Goal: Task Accomplishment & Management: Manage account settings

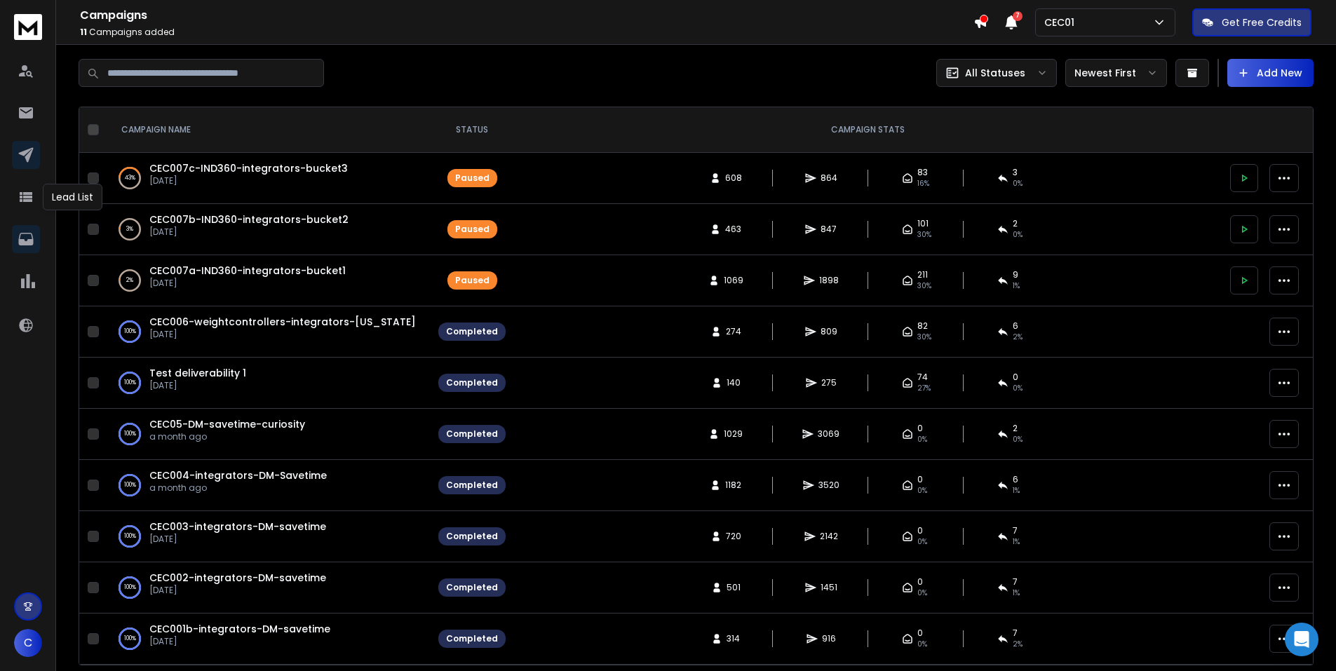
click at [22, 240] on icon at bounding box center [25, 239] width 15 height 13
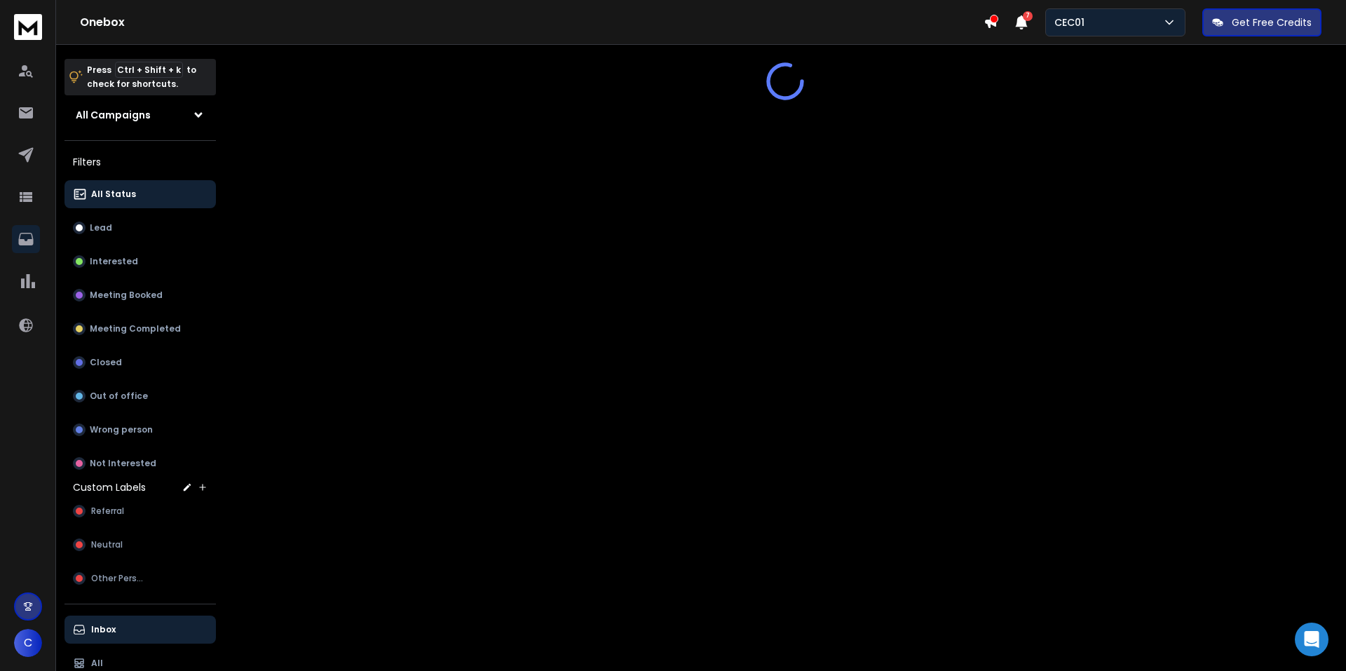
click at [1087, 22] on p "CEC01" at bounding box center [1072, 22] width 36 height 14
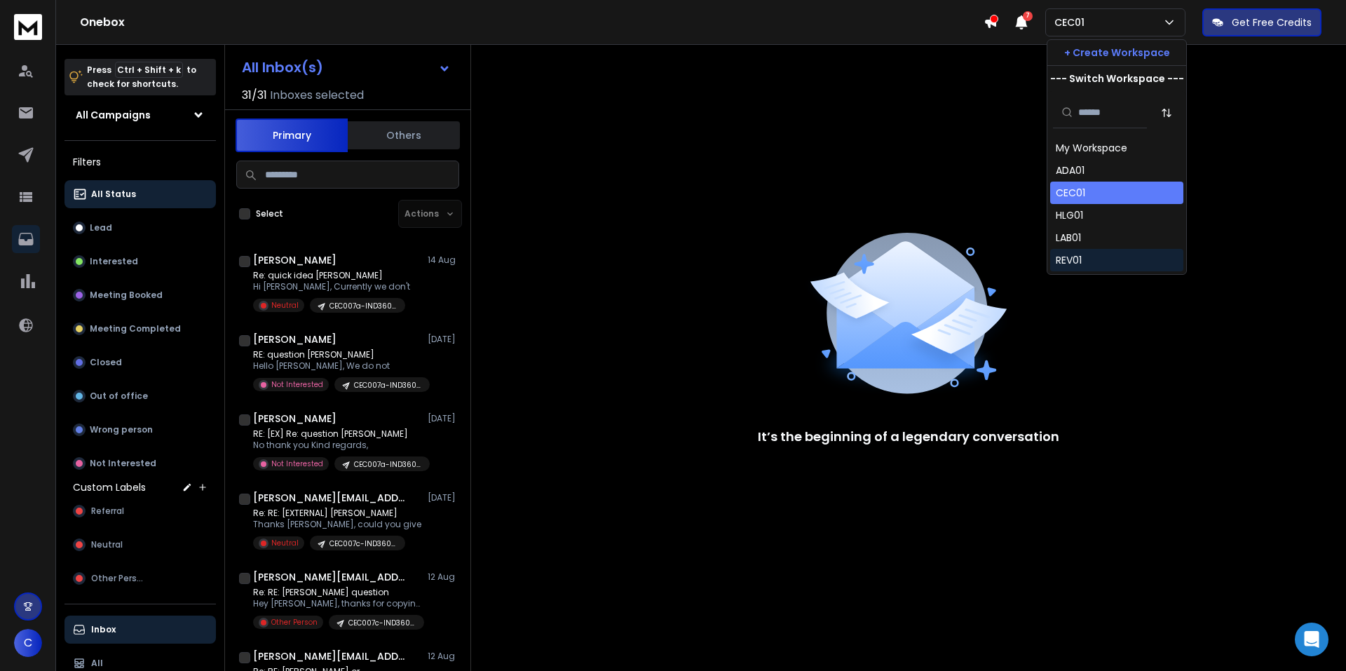
click at [1075, 259] on div "REV01" at bounding box center [1069, 260] width 26 height 14
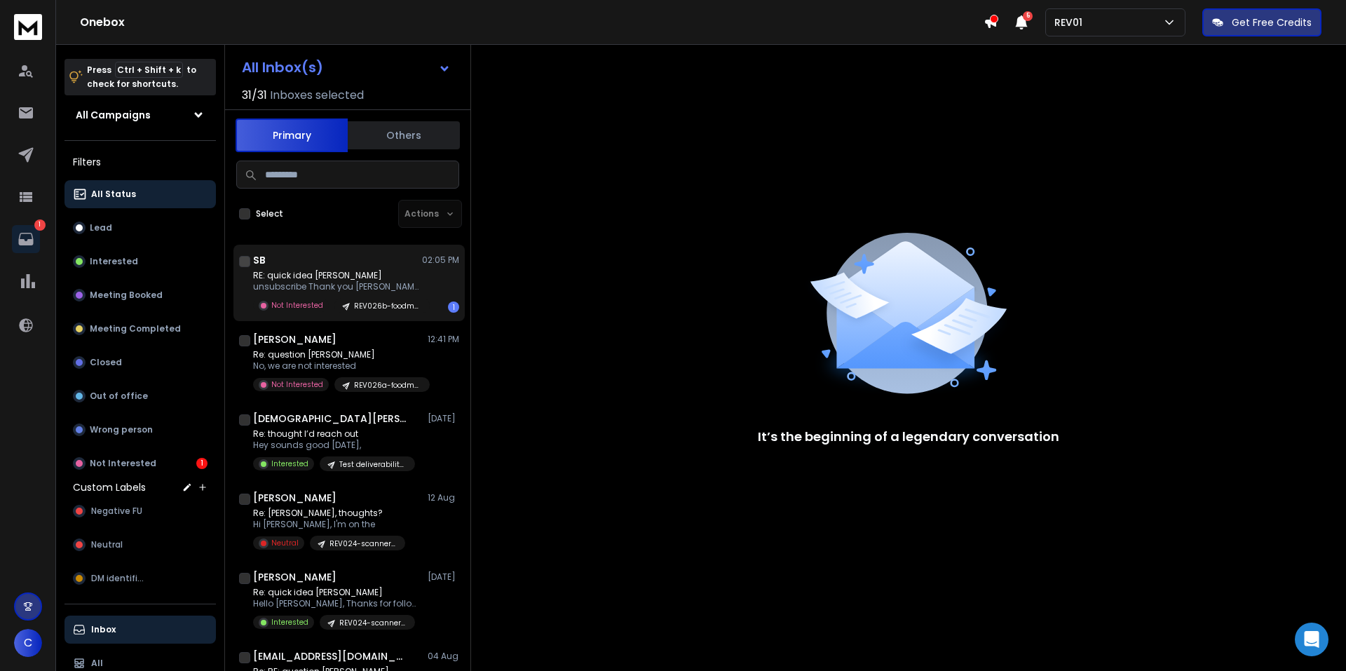
click at [342, 290] on p "unsubscribe Thank you Scott Beaube" at bounding box center [337, 286] width 168 height 11
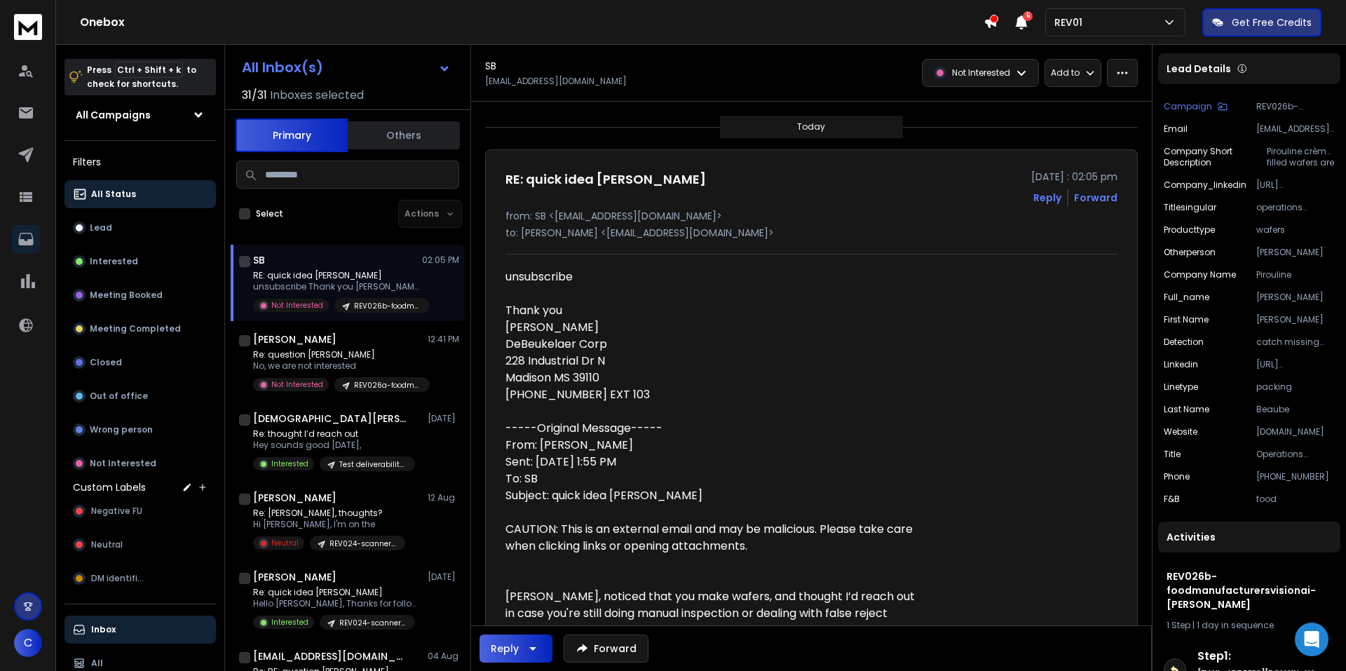
click at [1128, 74] on button "button" at bounding box center [1122, 73] width 31 height 28
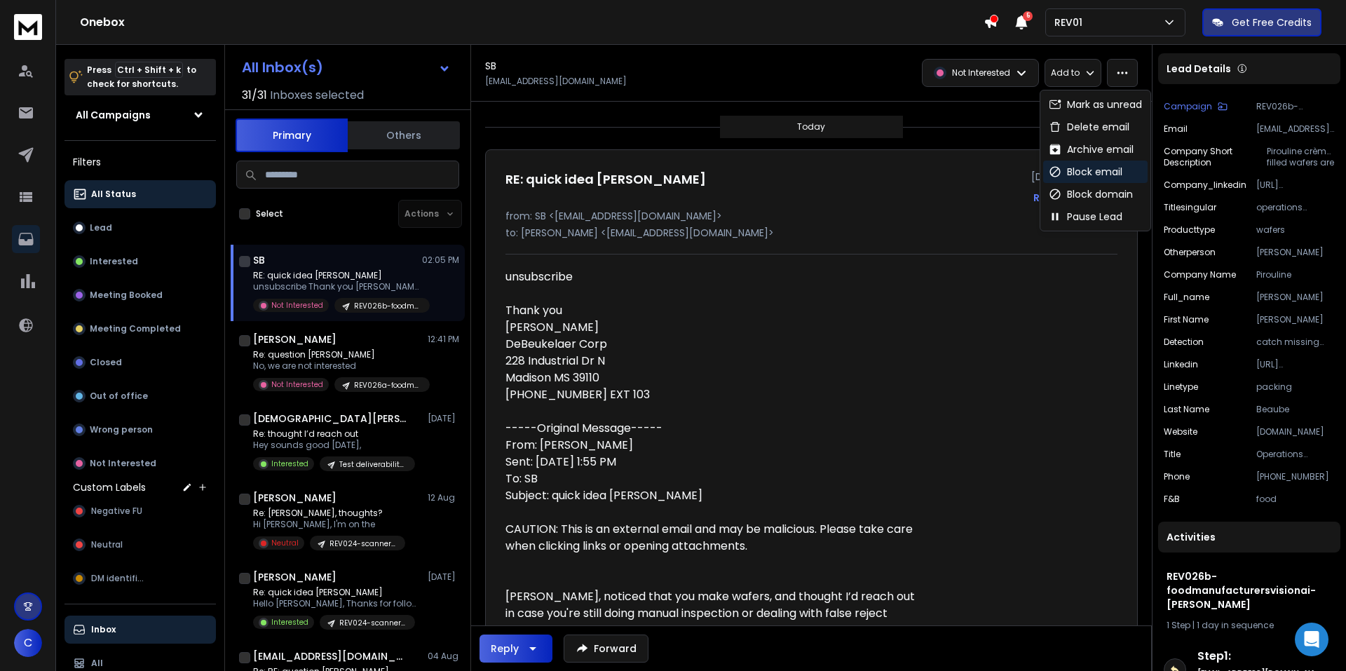
click at [1095, 172] on div "Block email" at bounding box center [1086, 172] width 74 height 14
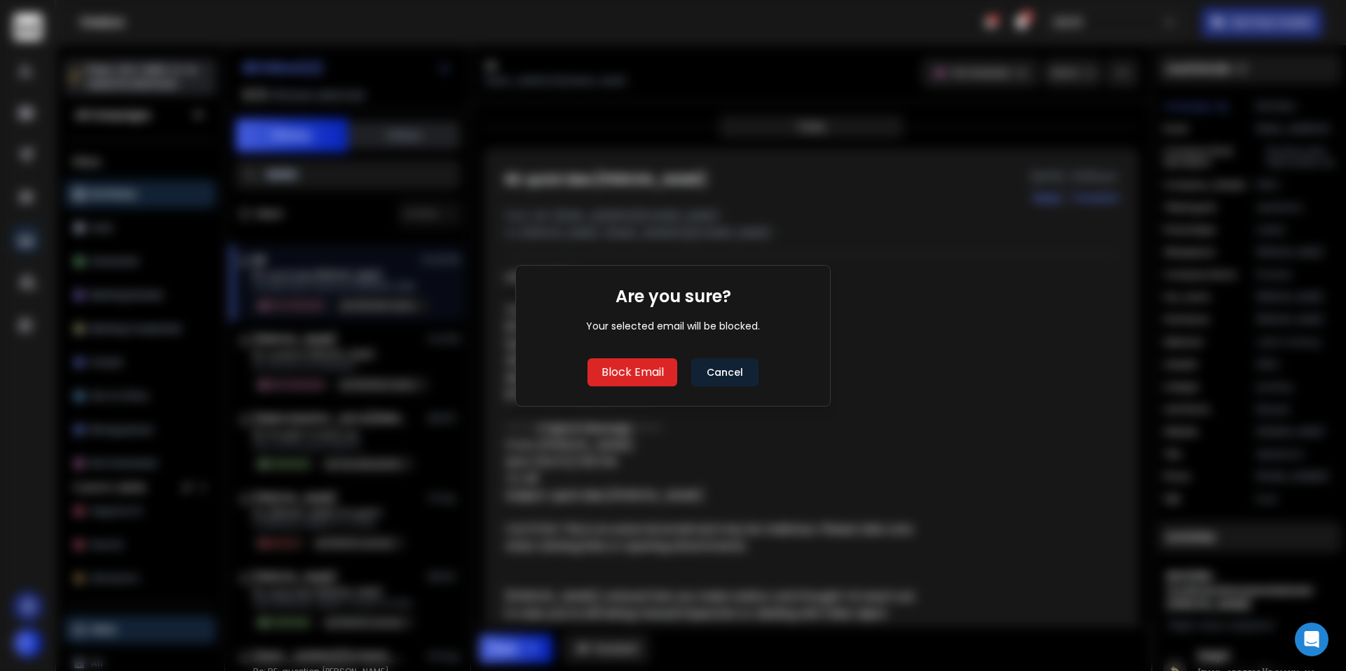
click at [634, 355] on div "Are you sure? Your selected email will be blocked. Block Email Cancel" at bounding box center [673, 335] width 275 height 101
click at [642, 376] on button "Block Email" at bounding box center [632, 372] width 90 height 28
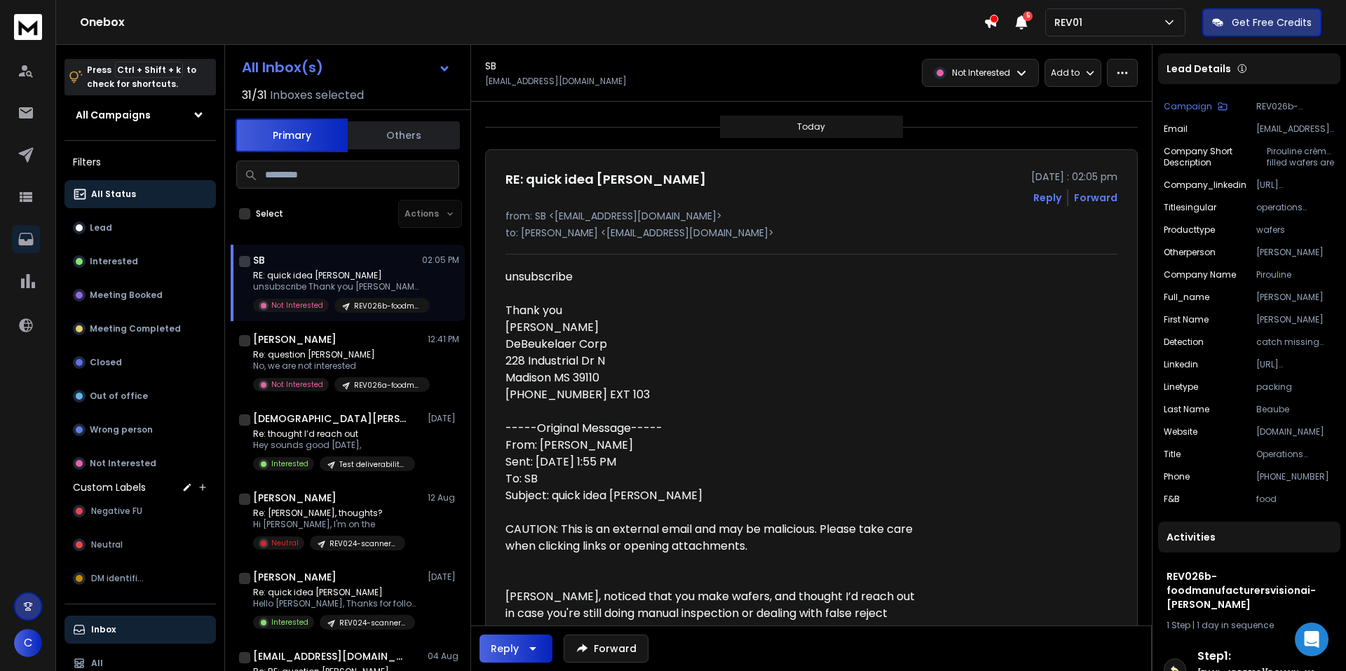
click at [375, 124] on button "Others" at bounding box center [404, 135] width 112 height 31
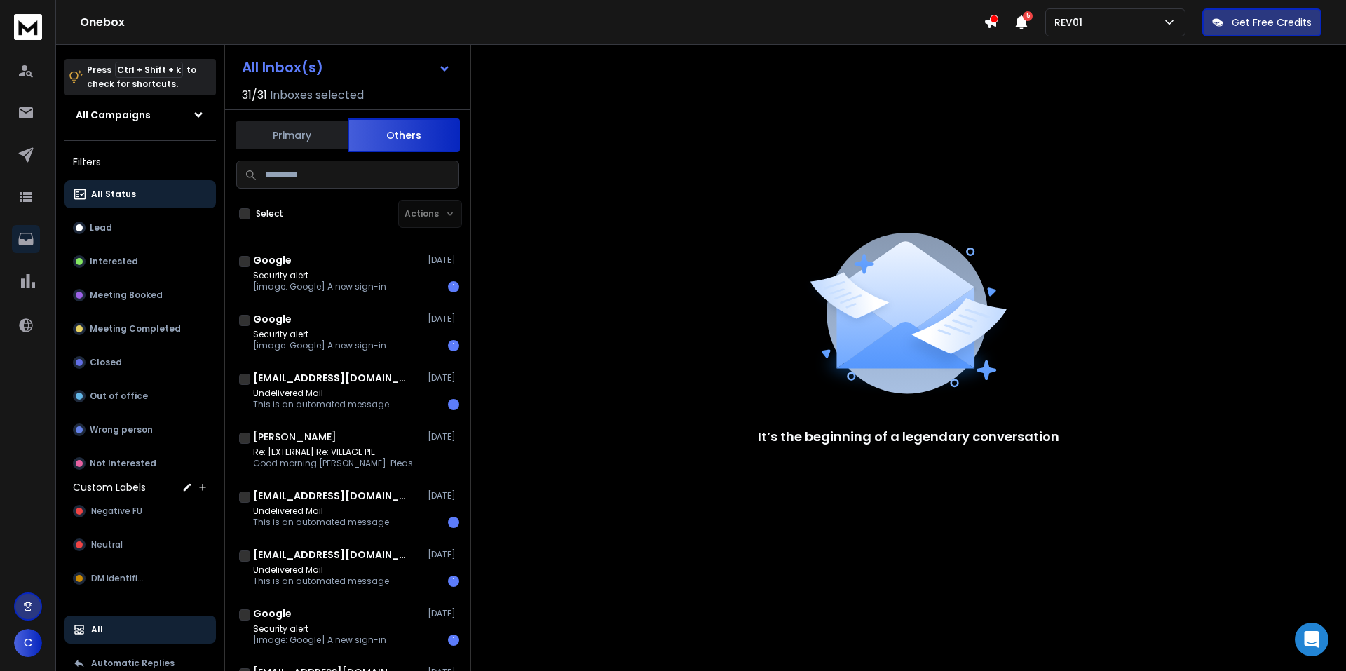
click at [310, 134] on button "Primary" at bounding box center [292, 135] width 112 height 31
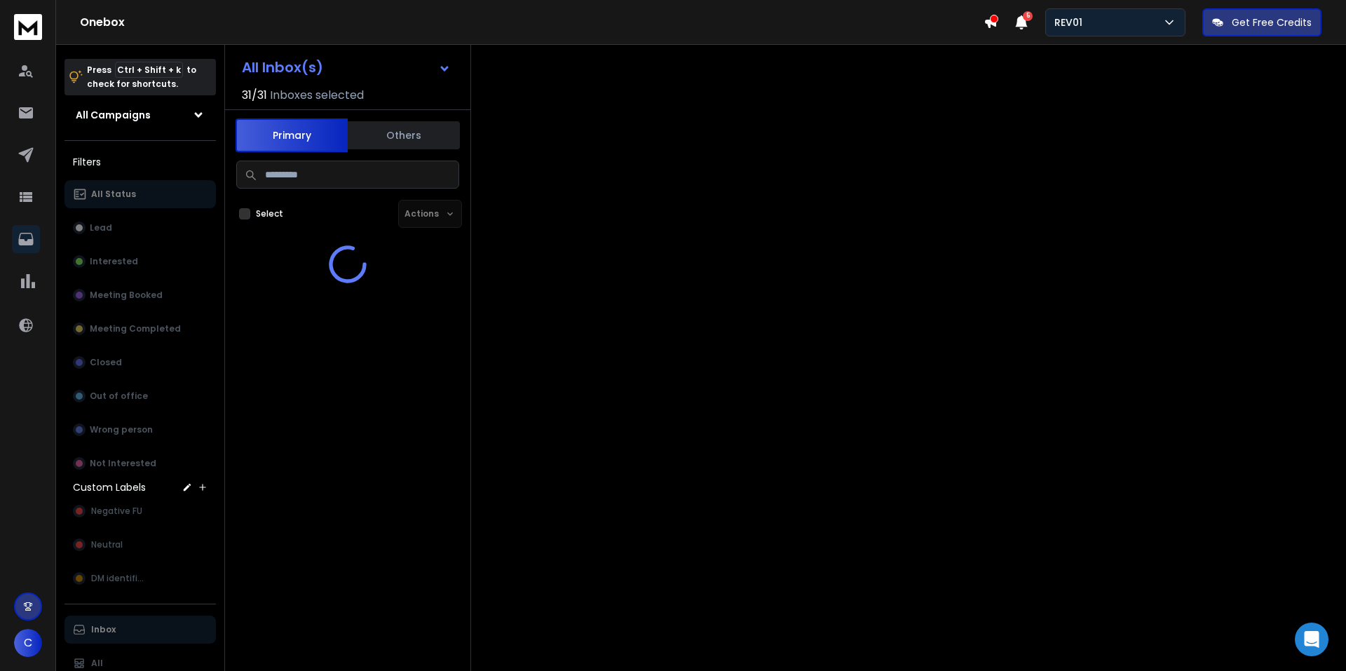
click at [1074, 29] on button "REV01" at bounding box center [1115, 22] width 140 height 28
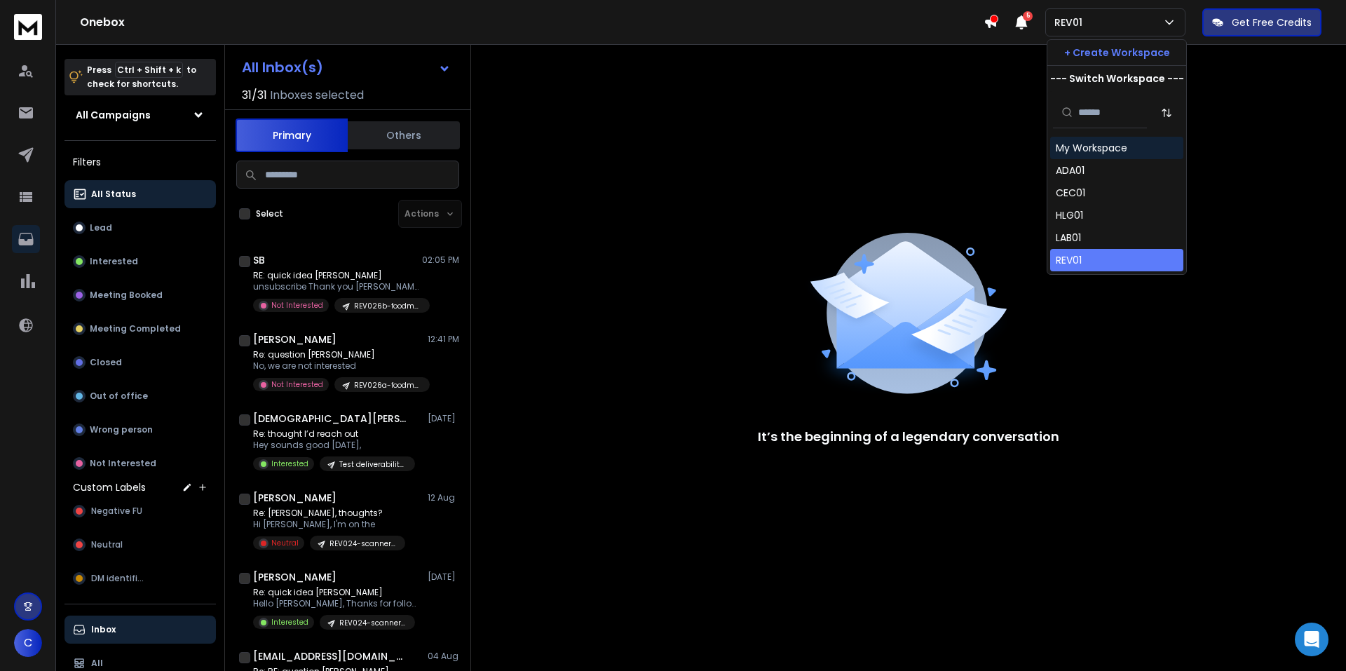
click at [1092, 147] on div "My Workspace" at bounding box center [1092, 148] width 72 height 14
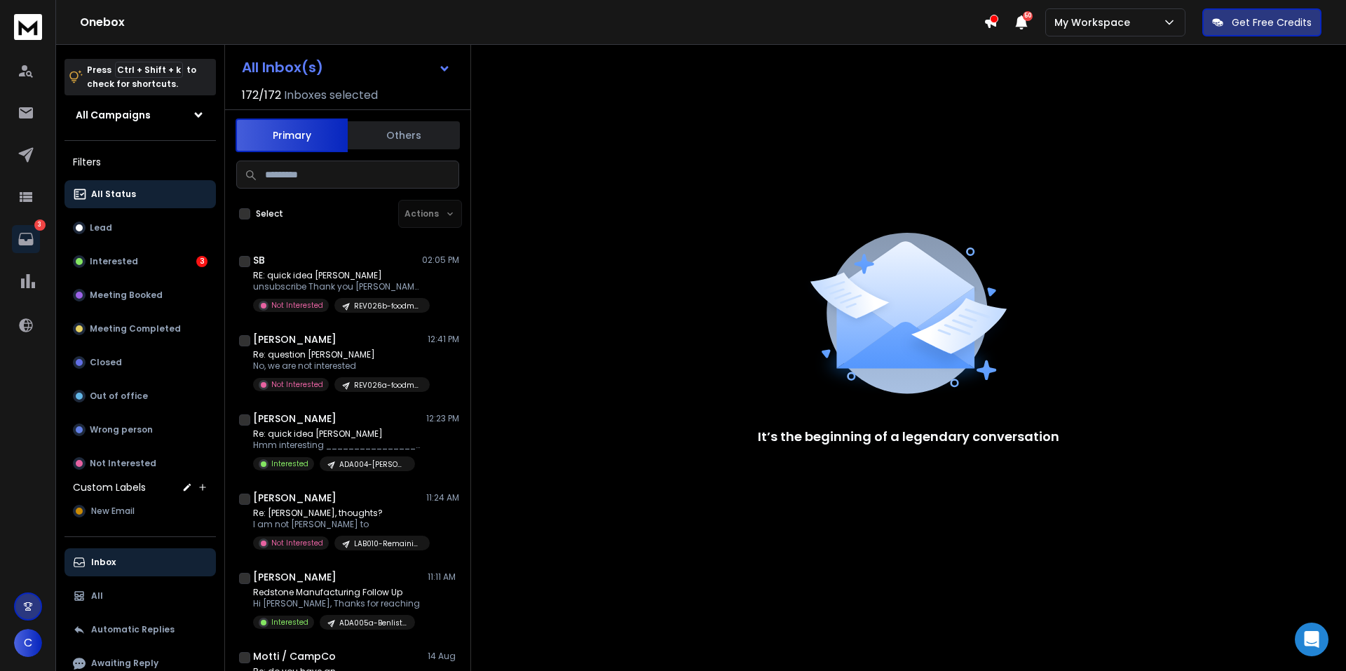
click at [371, 151] on div "Primary Others Select Actions SB 02:05 PM RE: quick idea Scott unsubscribe Than…" at bounding box center [347, 429] width 245 height 617
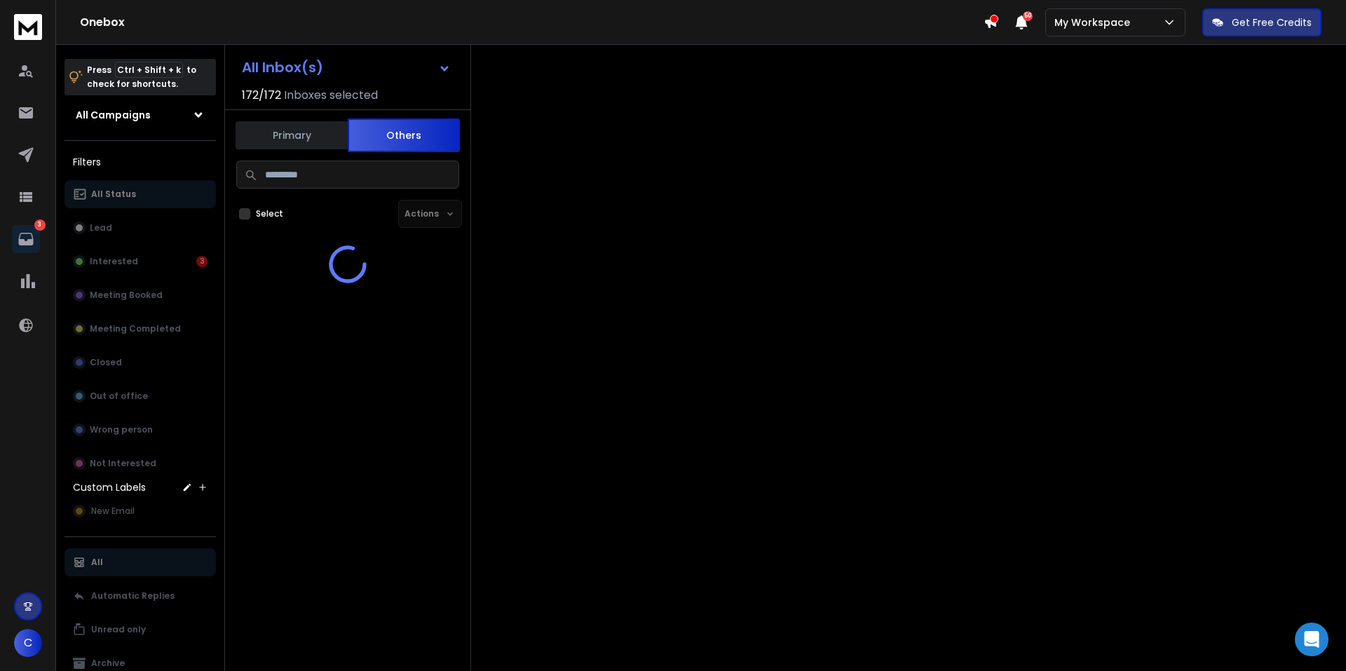
click at [374, 133] on button "Others" at bounding box center [404, 135] width 112 height 34
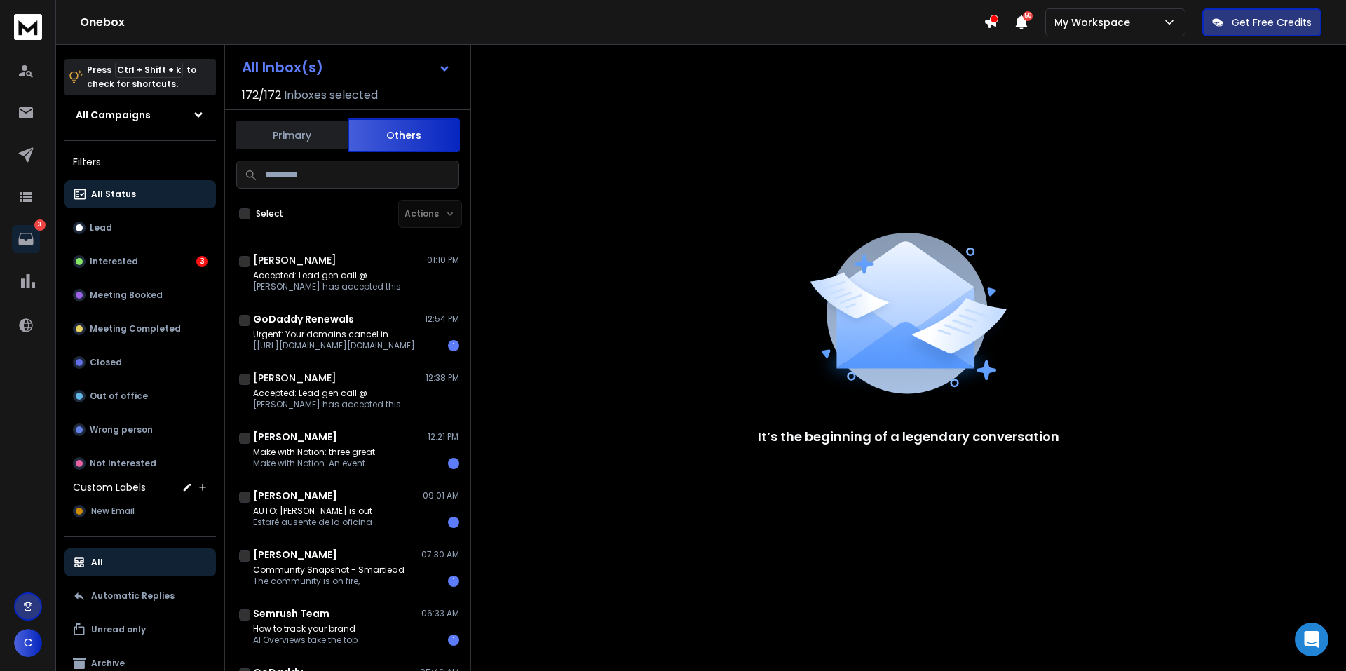
click at [311, 140] on button "Primary" at bounding box center [292, 135] width 112 height 31
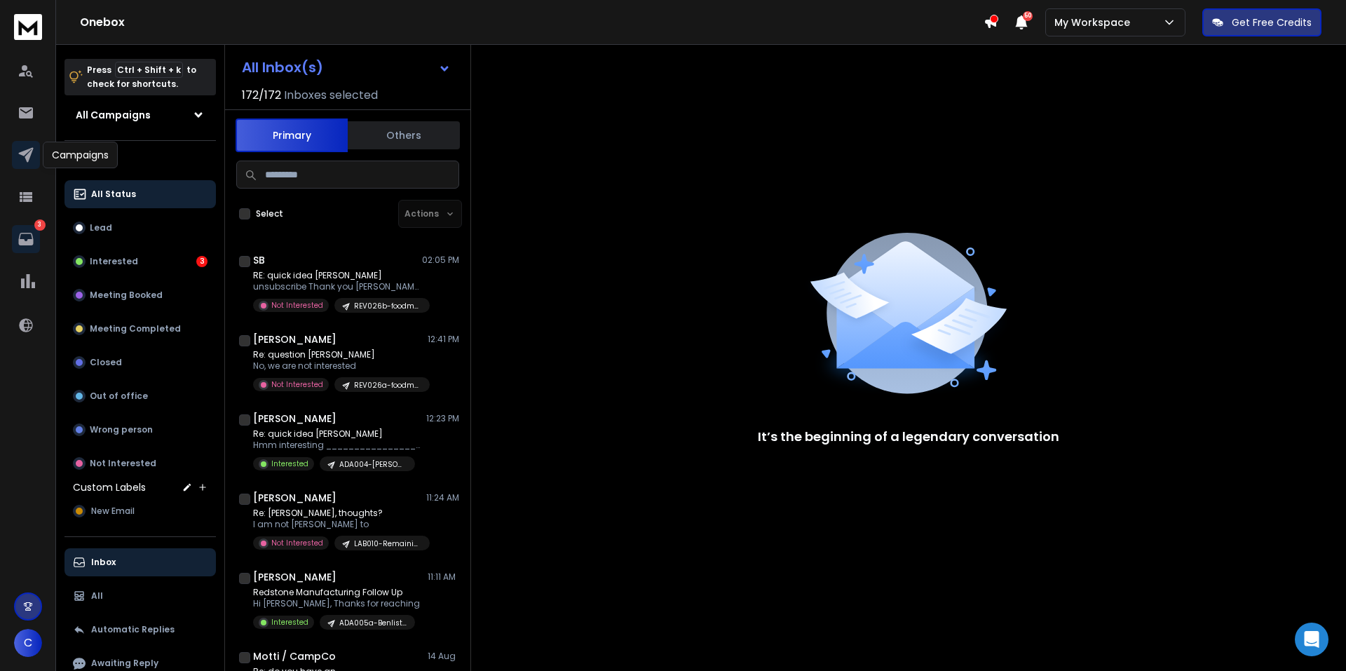
click at [25, 149] on icon at bounding box center [26, 155] width 17 height 17
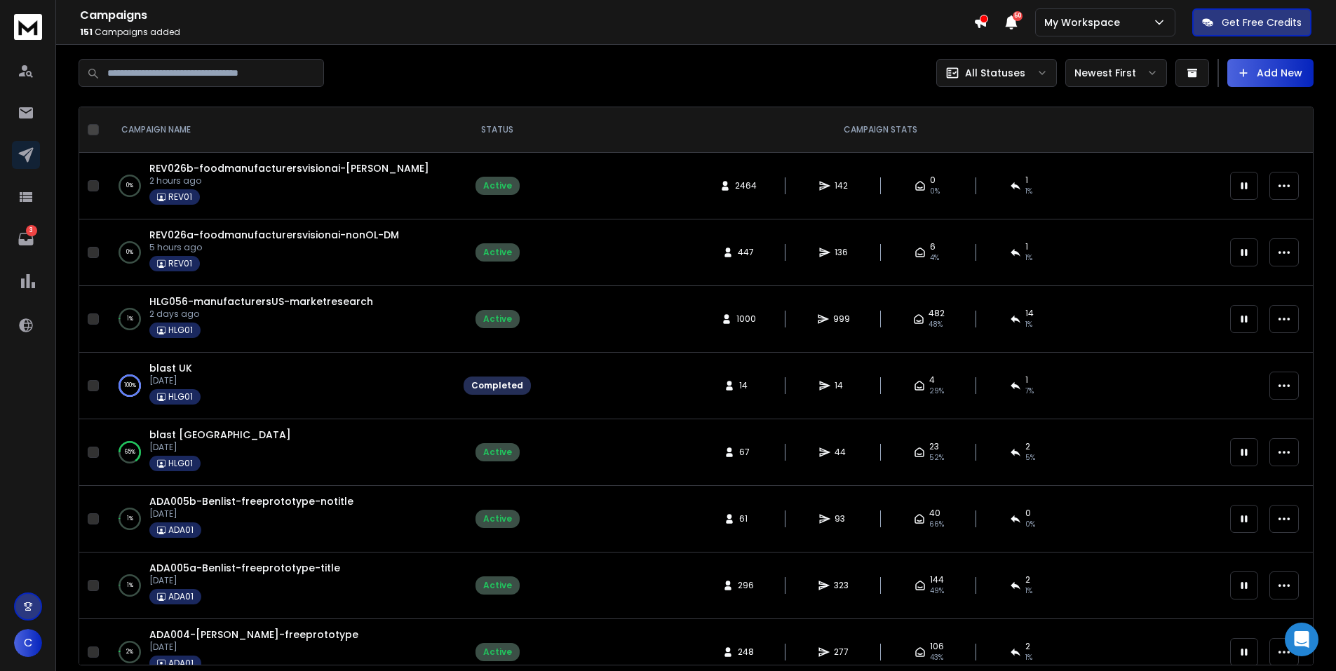
click at [278, 298] on span "HLG056-manufacturersUS-marketresearch" at bounding box center [261, 301] width 224 height 14
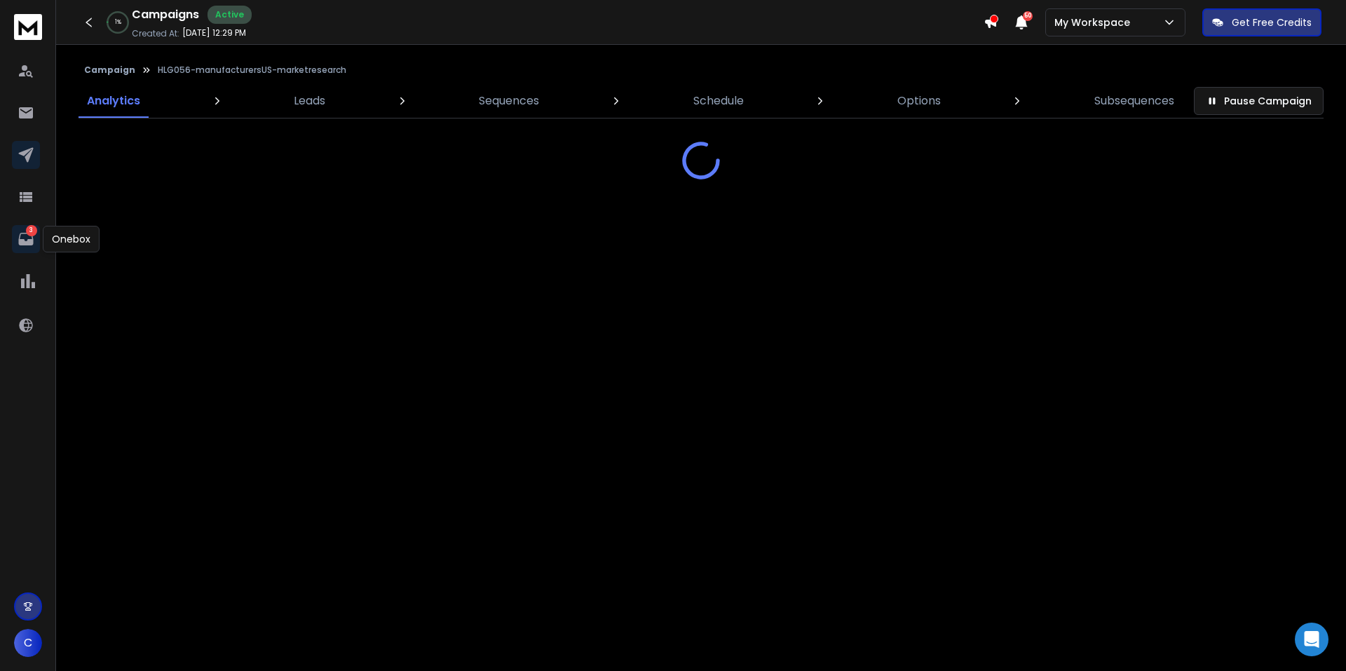
click at [33, 240] on icon at bounding box center [25, 239] width 15 height 13
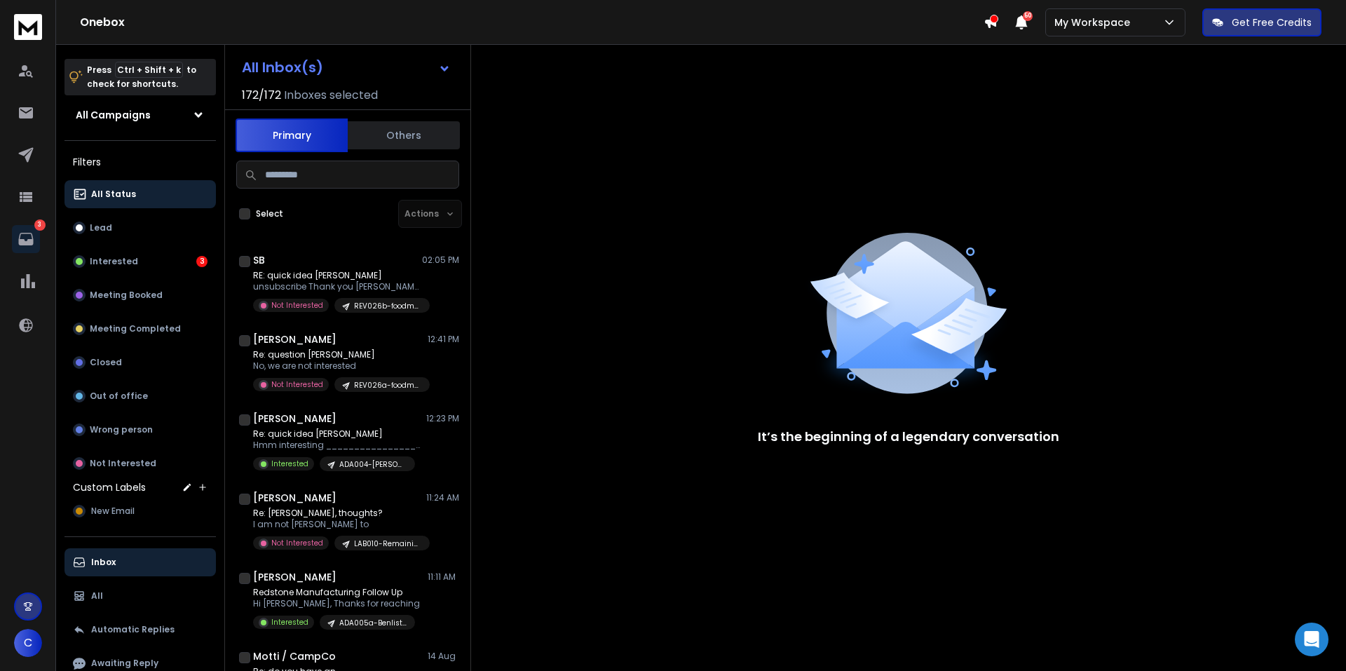
click at [376, 139] on button "Others" at bounding box center [404, 135] width 112 height 31
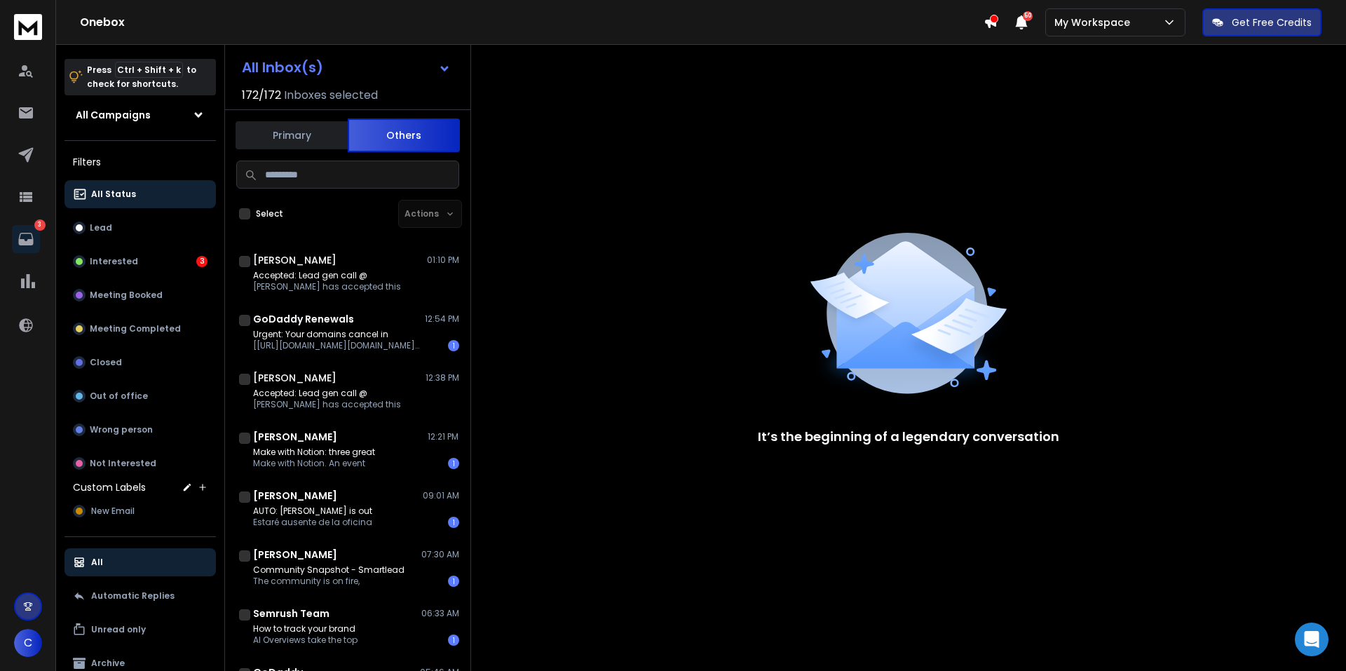
click at [310, 137] on button "Primary" at bounding box center [292, 135] width 112 height 31
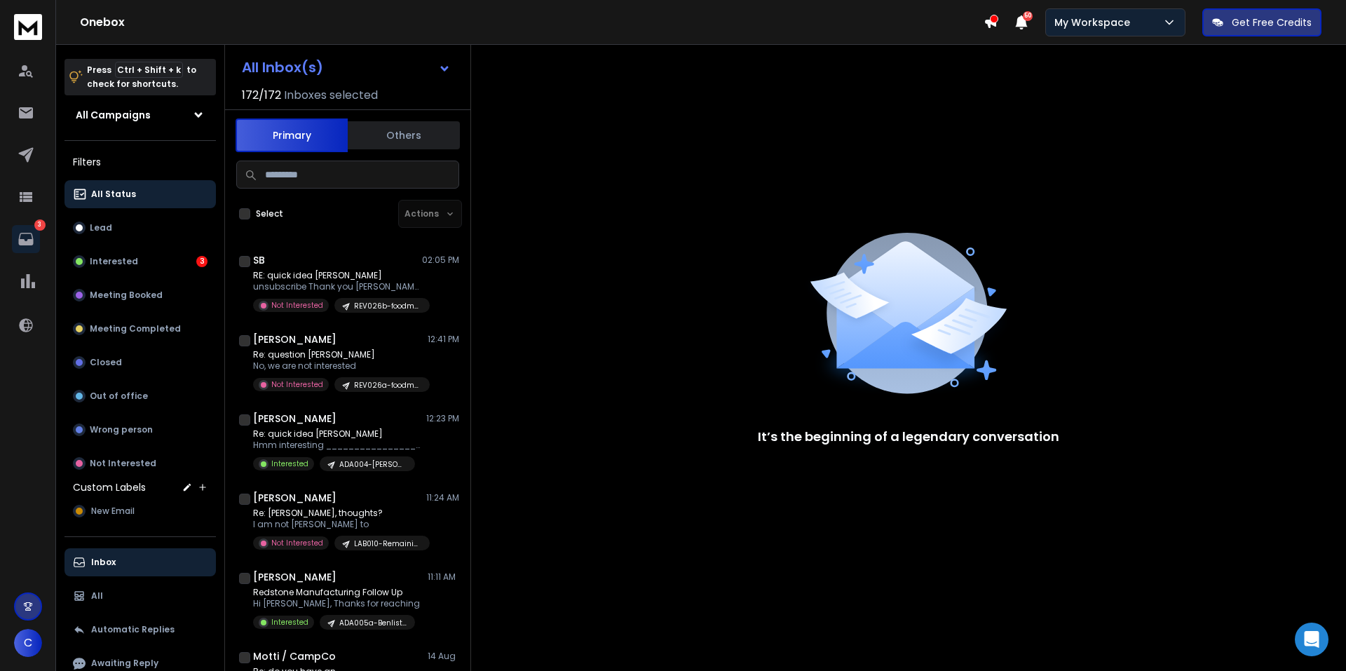
click at [1094, 19] on p "My Workspace" at bounding box center [1094, 22] width 81 height 14
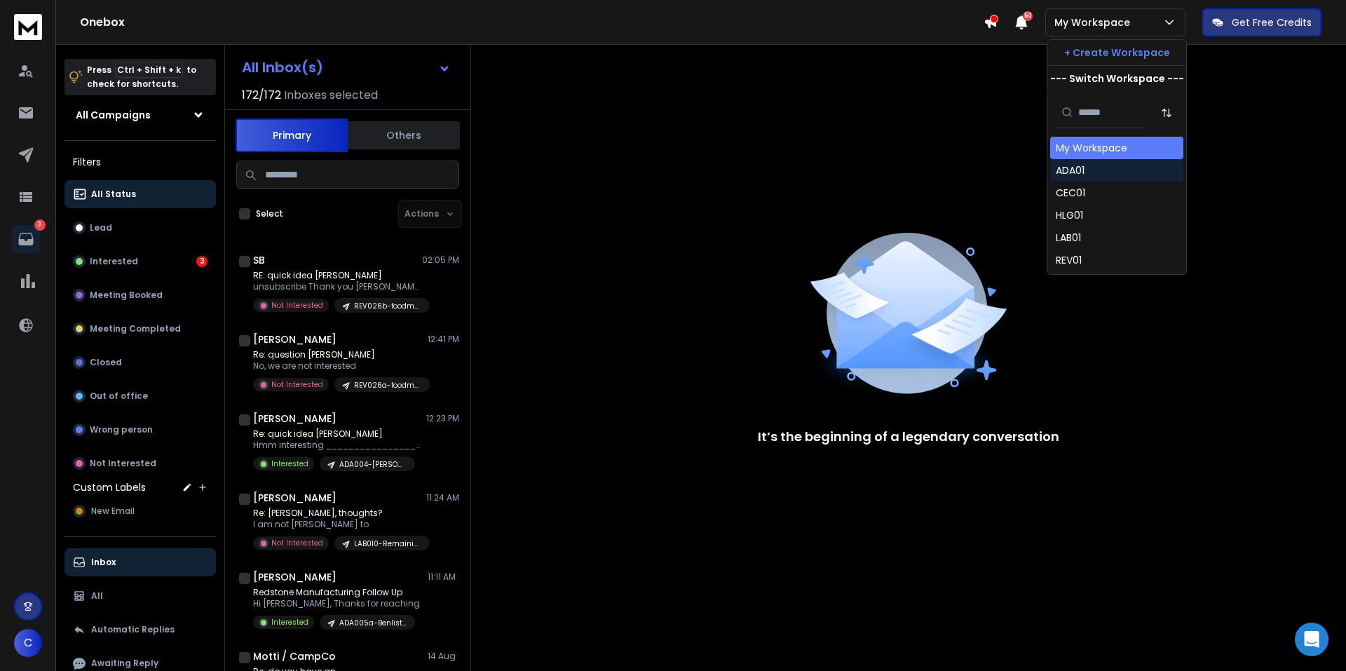
click at [1090, 177] on div "ADA01" at bounding box center [1116, 170] width 133 height 22
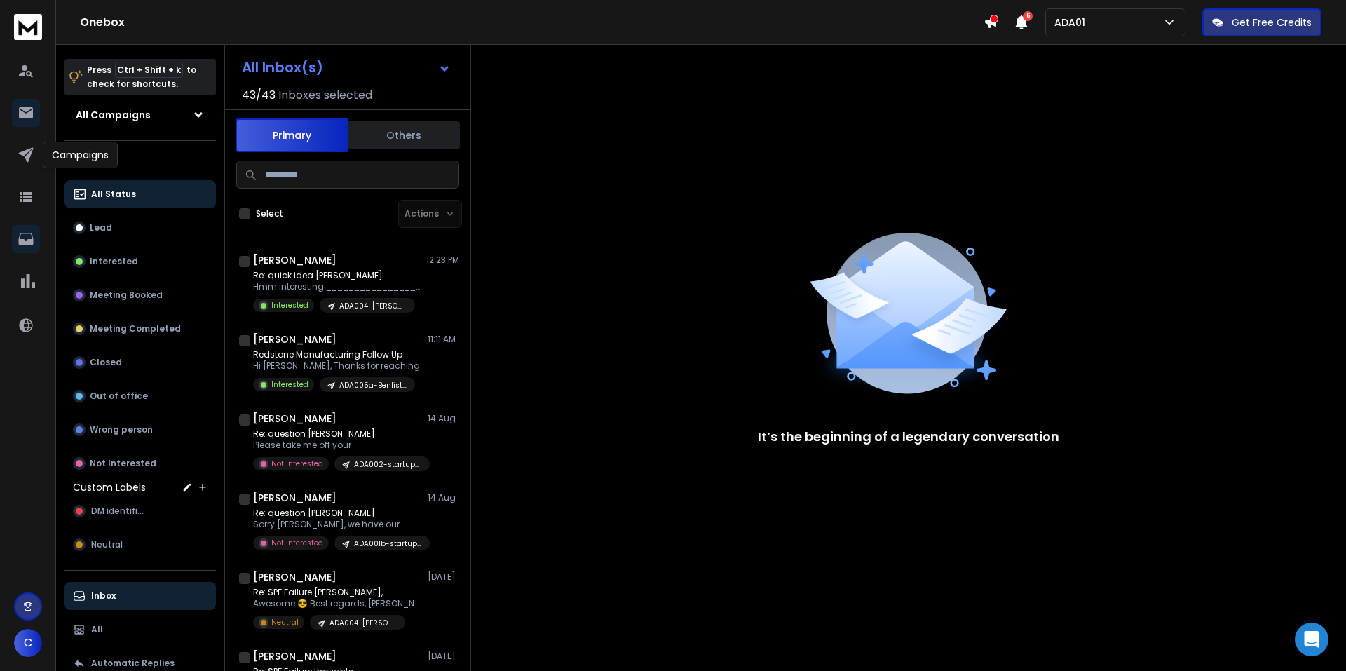
click at [27, 126] on link at bounding box center [26, 113] width 28 height 28
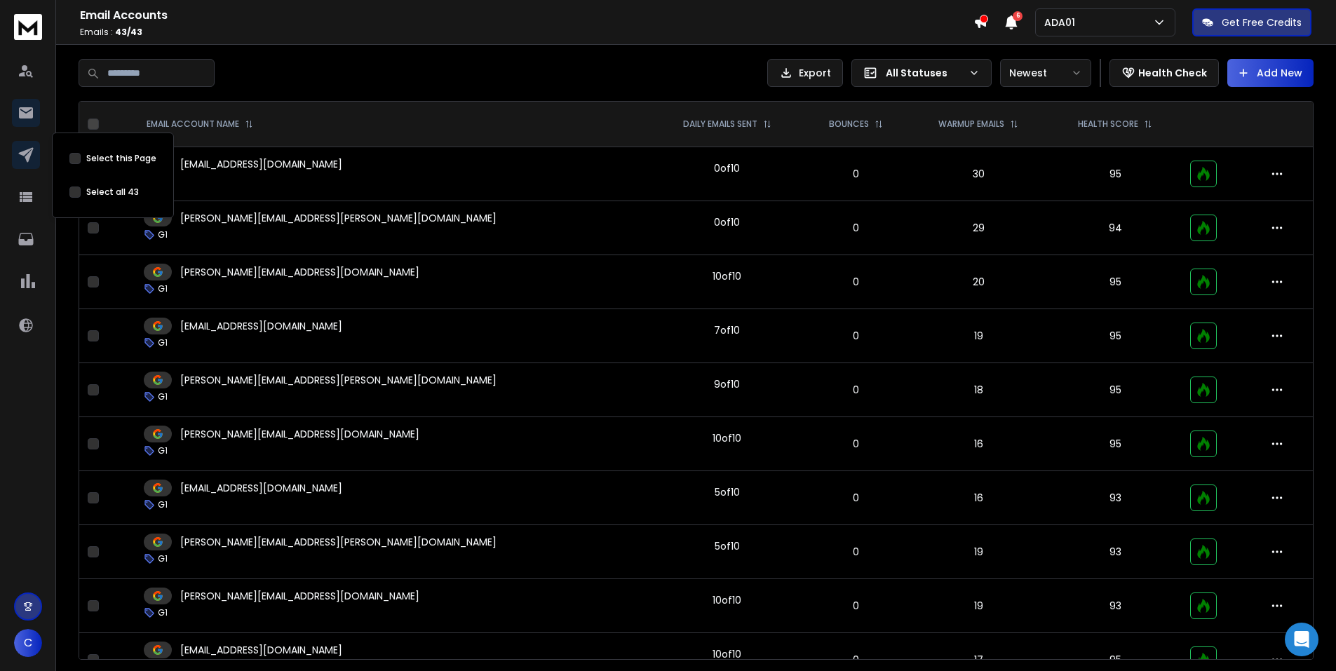
click at [27, 158] on icon at bounding box center [25, 154] width 15 height 15
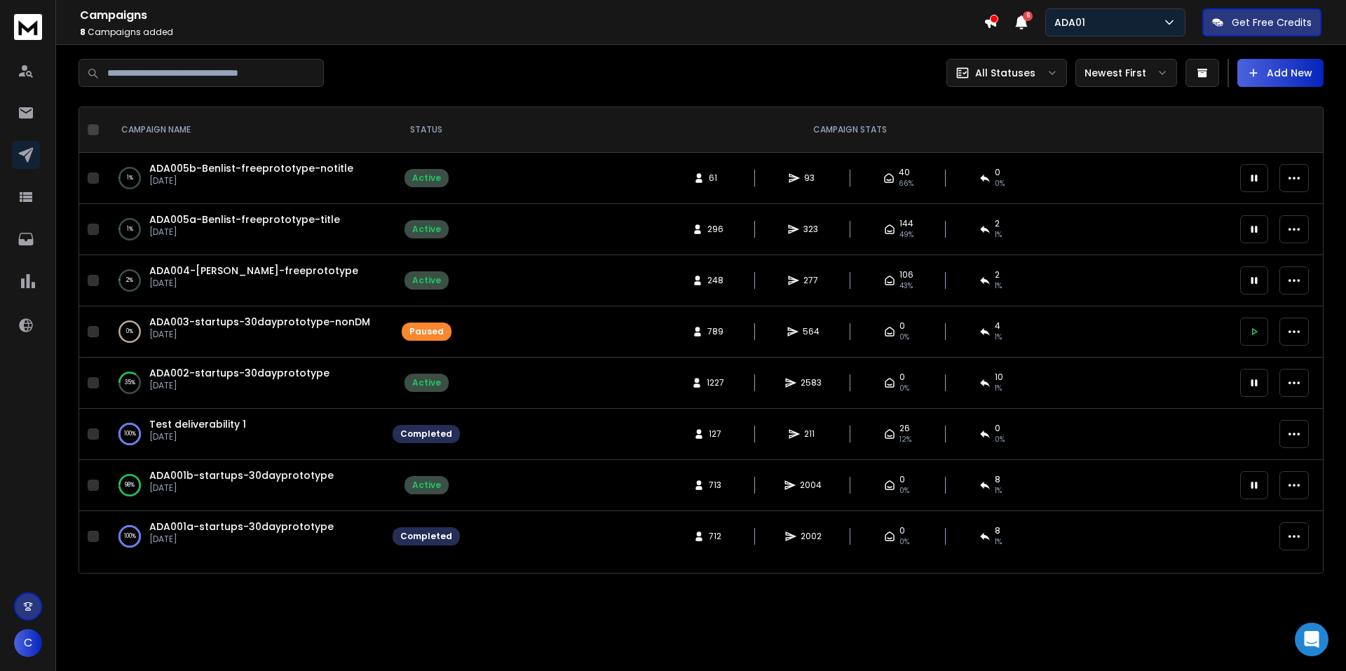
click at [1124, 13] on button "ADA01" at bounding box center [1115, 22] width 140 height 28
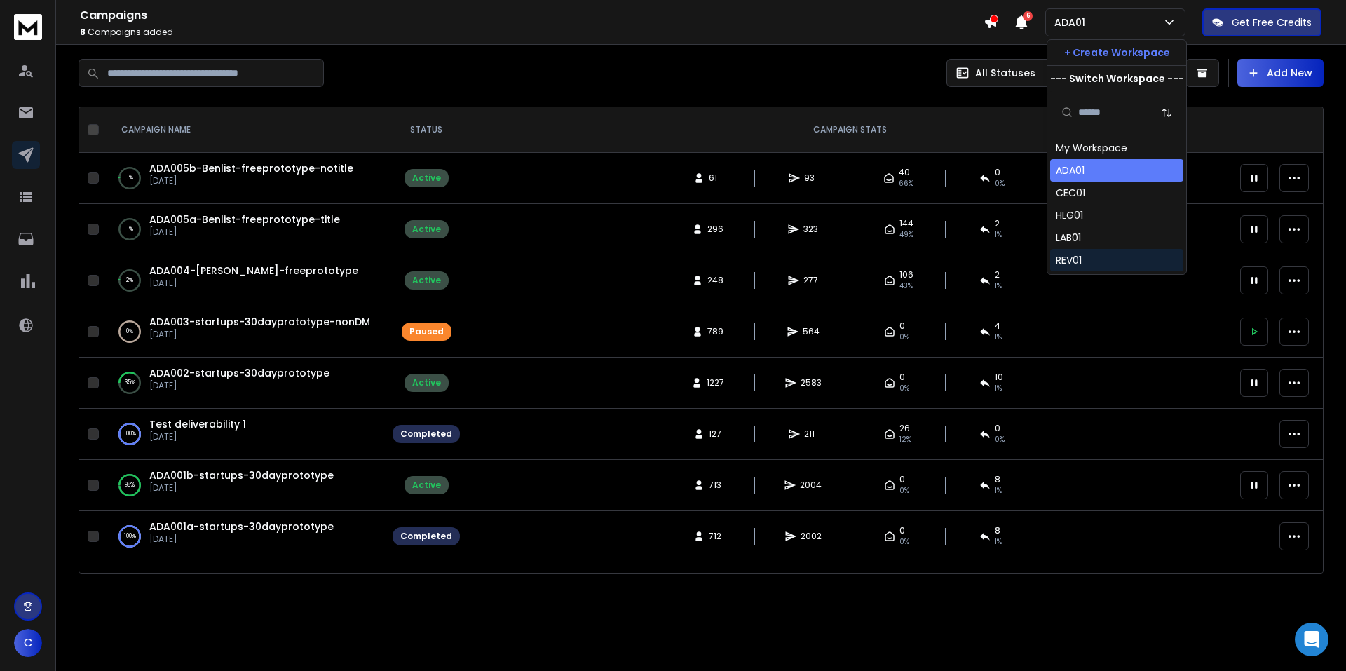
click at [1079, 258] on div "REV01" at bounding box center [1069, 260] width 26 height 14
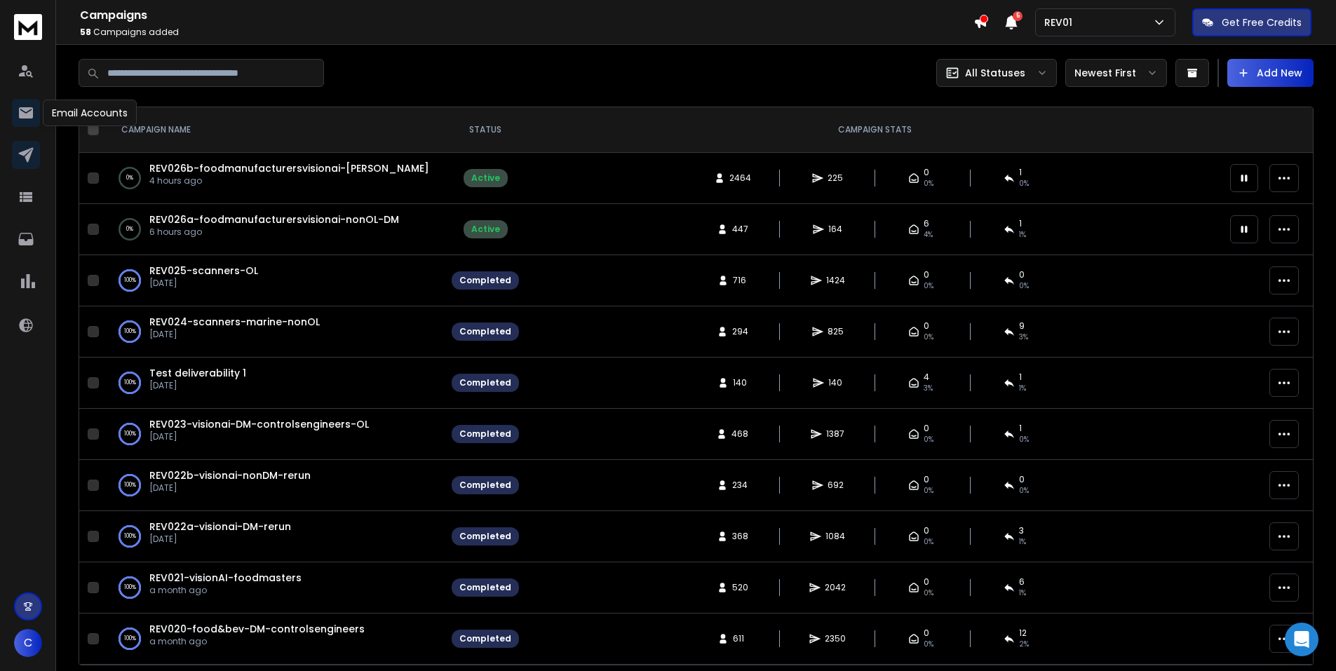
click at [21, 109] on icon at bounding box center [26, 112] width 14 height 11
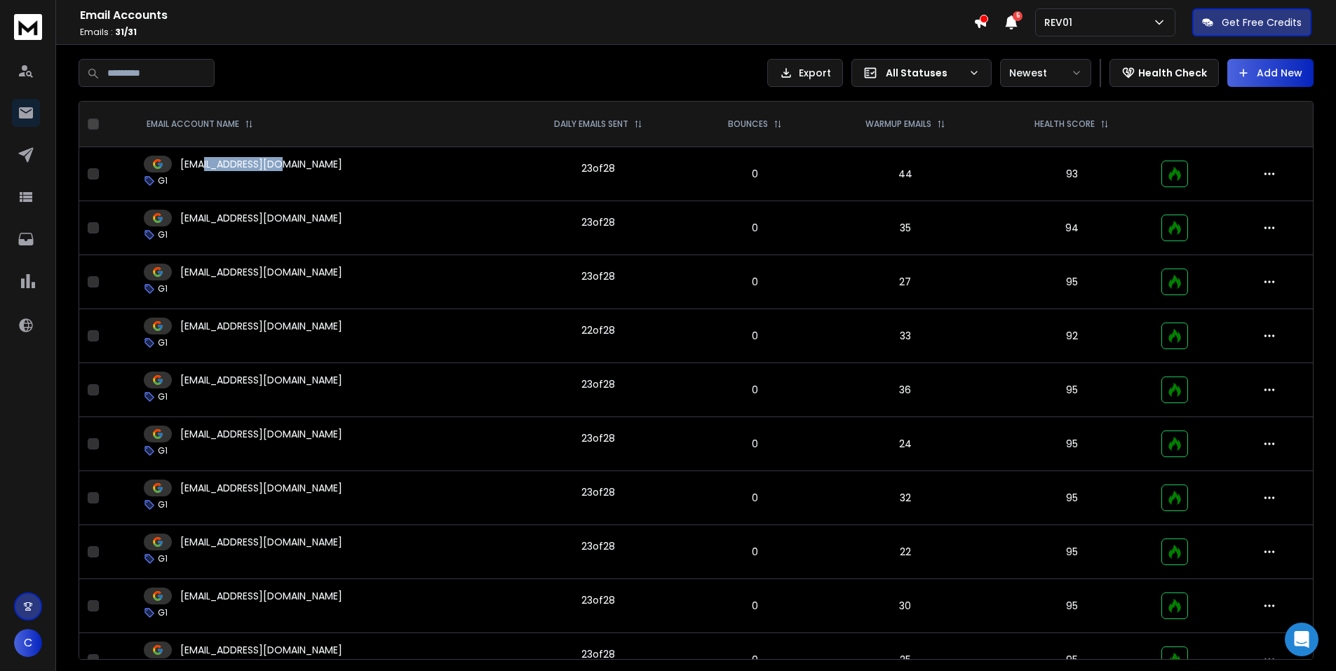
drag, startPoint x: 290, startPoint y: 164, endPoint x: 211, endPoint y: 163, distance: 79.2
click at [211, 163] on div "[EMAIL_ADDRESS][DOMAIN_NAME]" at bounding box center [320, 164] width 353 height 17
copy p "[DOMAIN_NAME]"
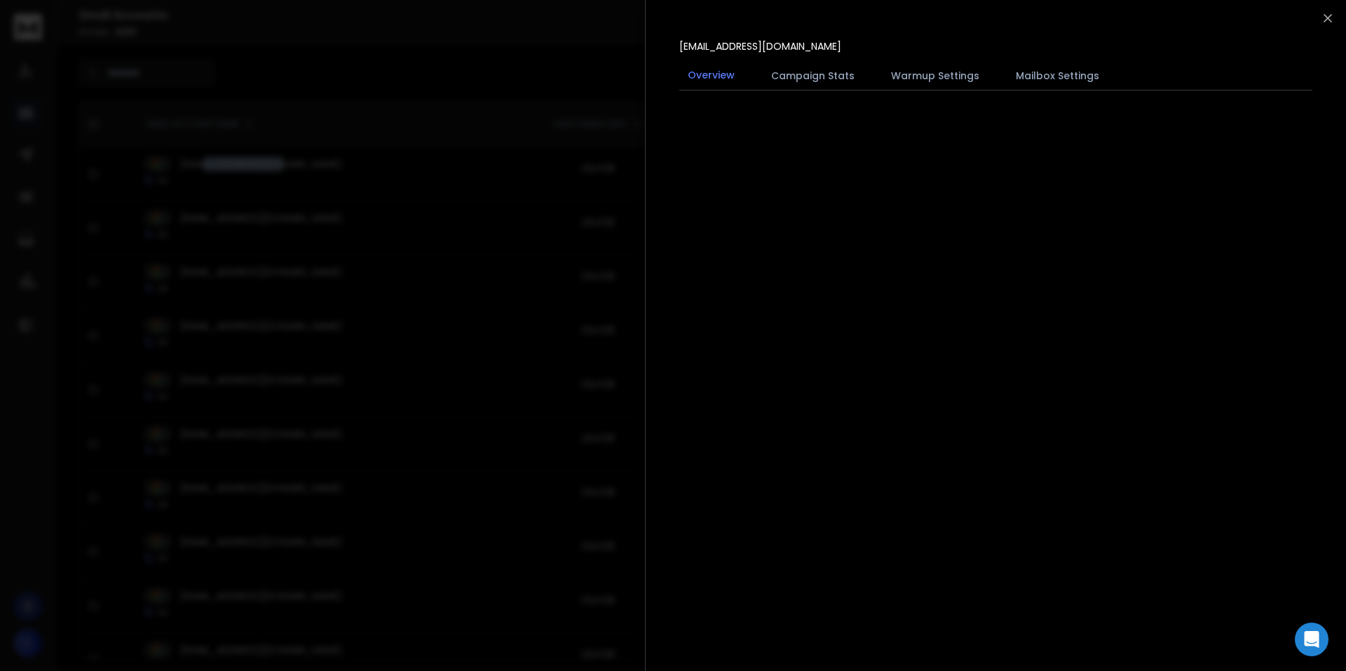
click at [327, 170] on div at bounding box center [673, 335] width 1346 height 671
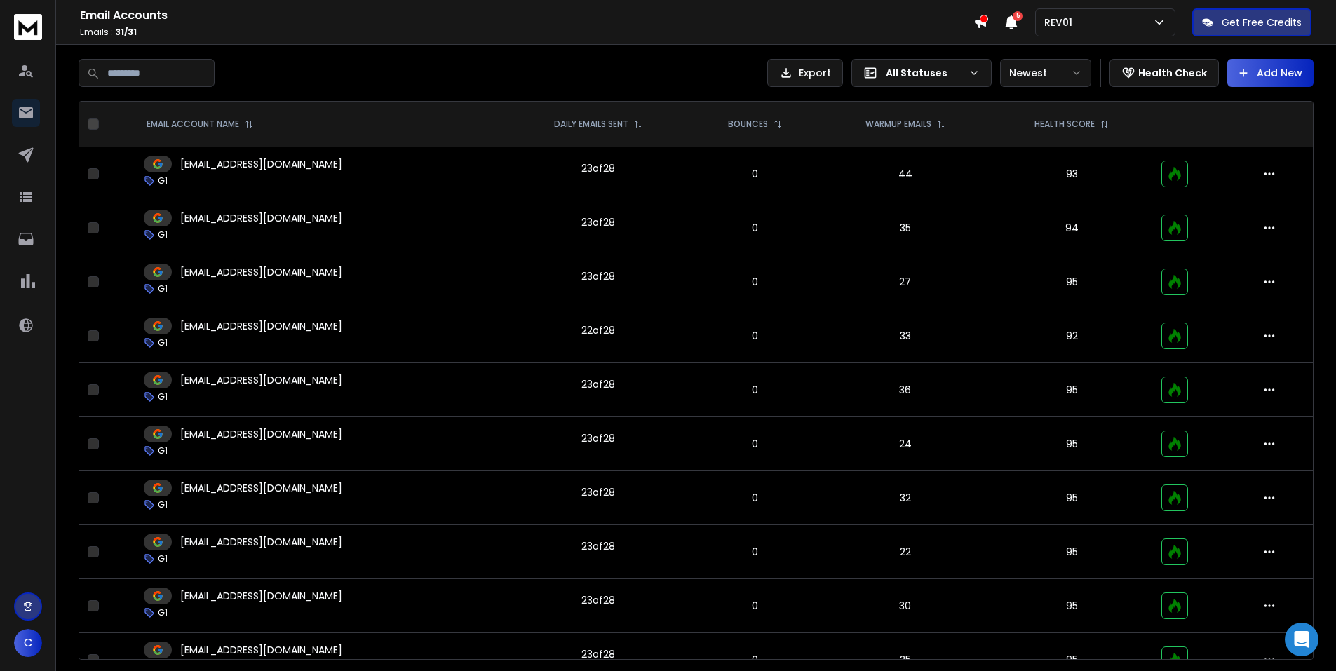
click at [452, 201] on td "[EMAIL_ADDRESS][DOMAIN_NAME] G1" at bounding box center [320, 228] width 370 height 54
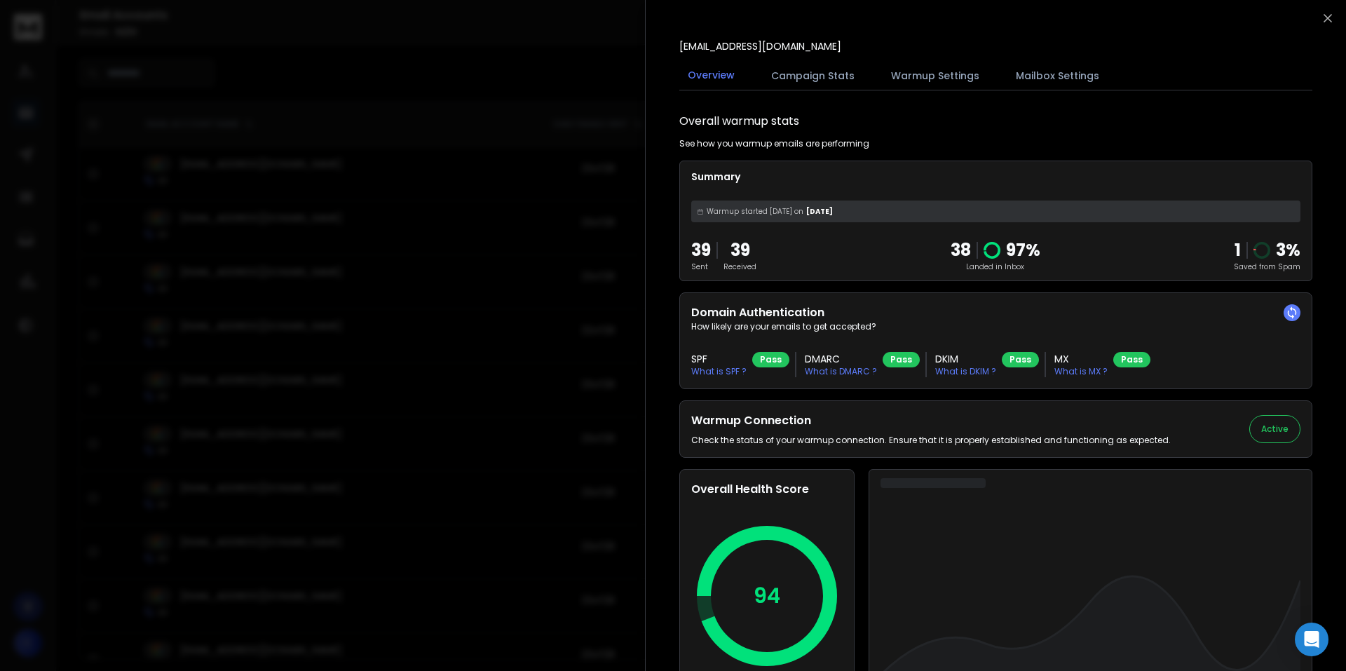
click at [1216, 38] on div "[EMAIL_ADDRESS][DOMAIN_NAME] Overview Campaign Stats Warmup Settings Mailbox Se…" at bounding box center [995, 552] width 667 height 1071
click at [460, 83] on div at bounding box center [673, 335] width 1346 height 671
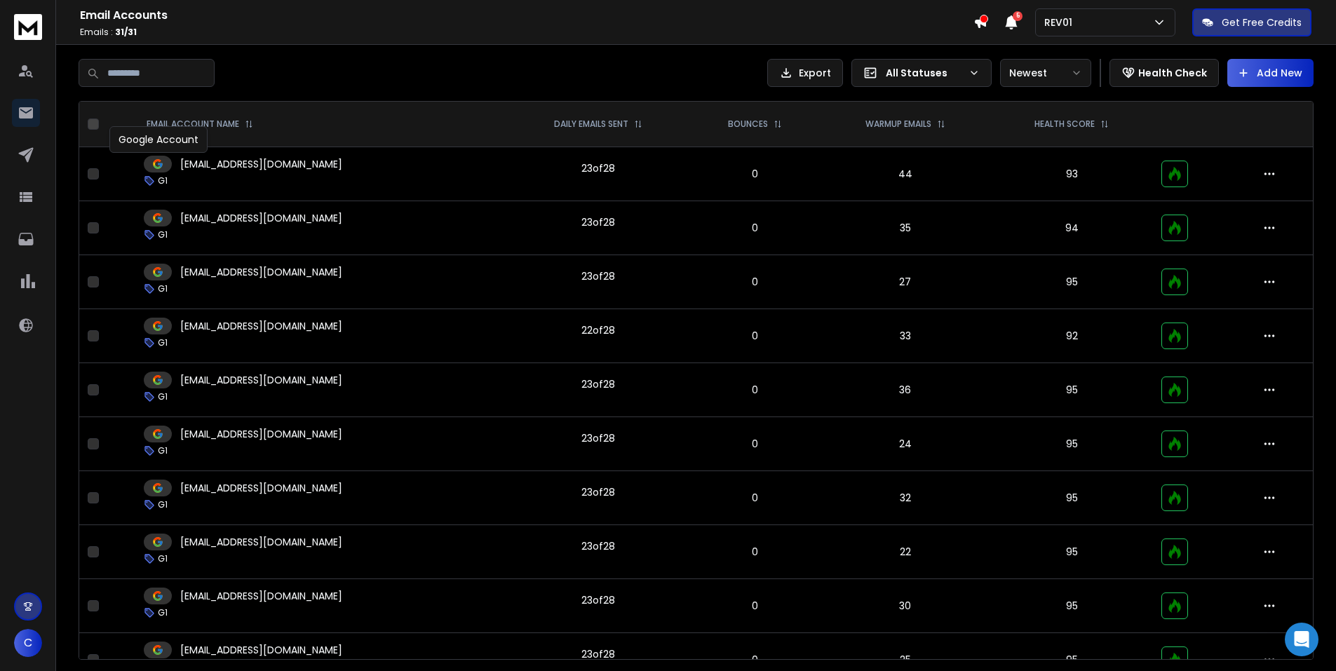
click at [189, 172] on div "[EMAIL_ADDRESS][DOMAIN_NAME]" at bounding box center [243, 164] width 198 height 17
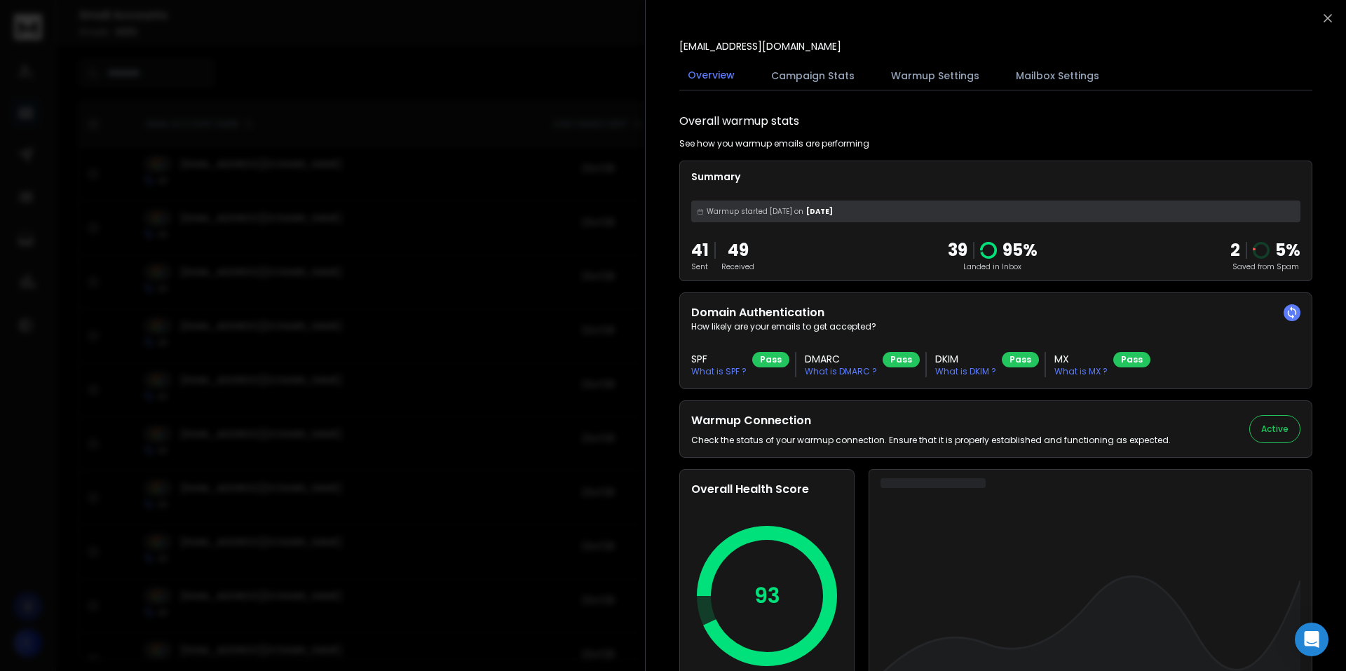
click at [1071, 65] on button "Mailbox Settings" at bounding box center [1057, 75] width 100 height 31
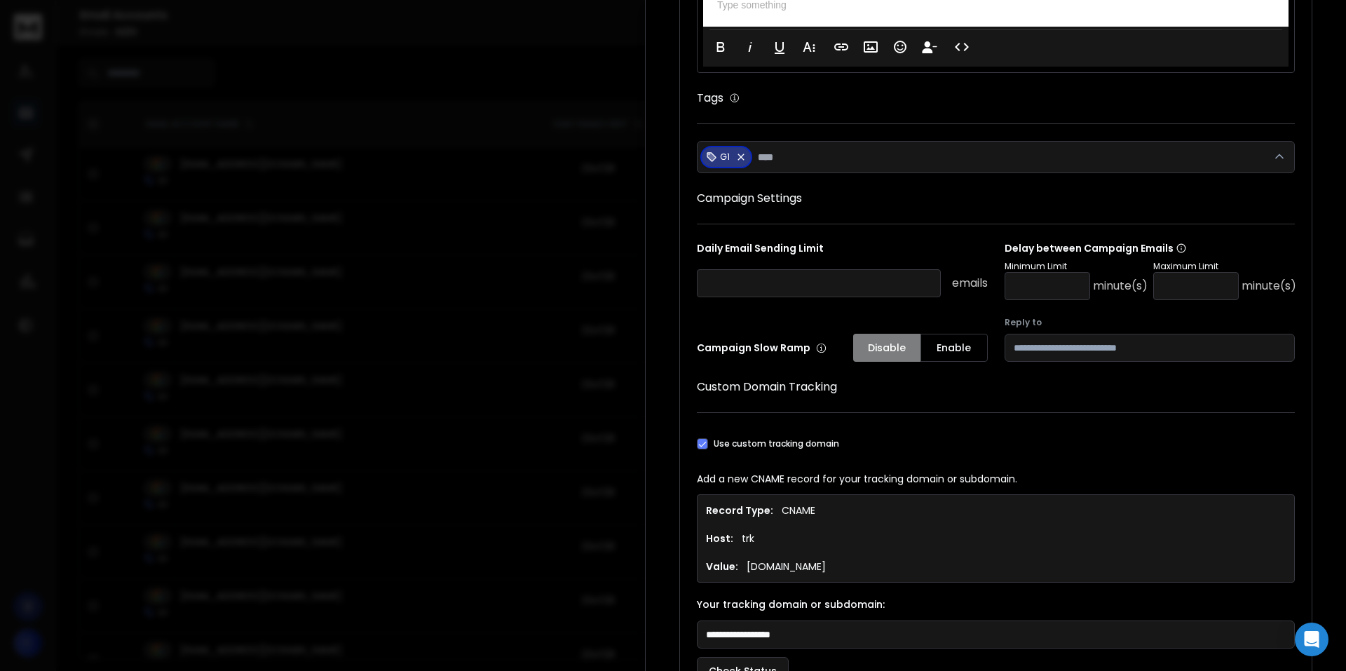
scroll to position [396, 0]
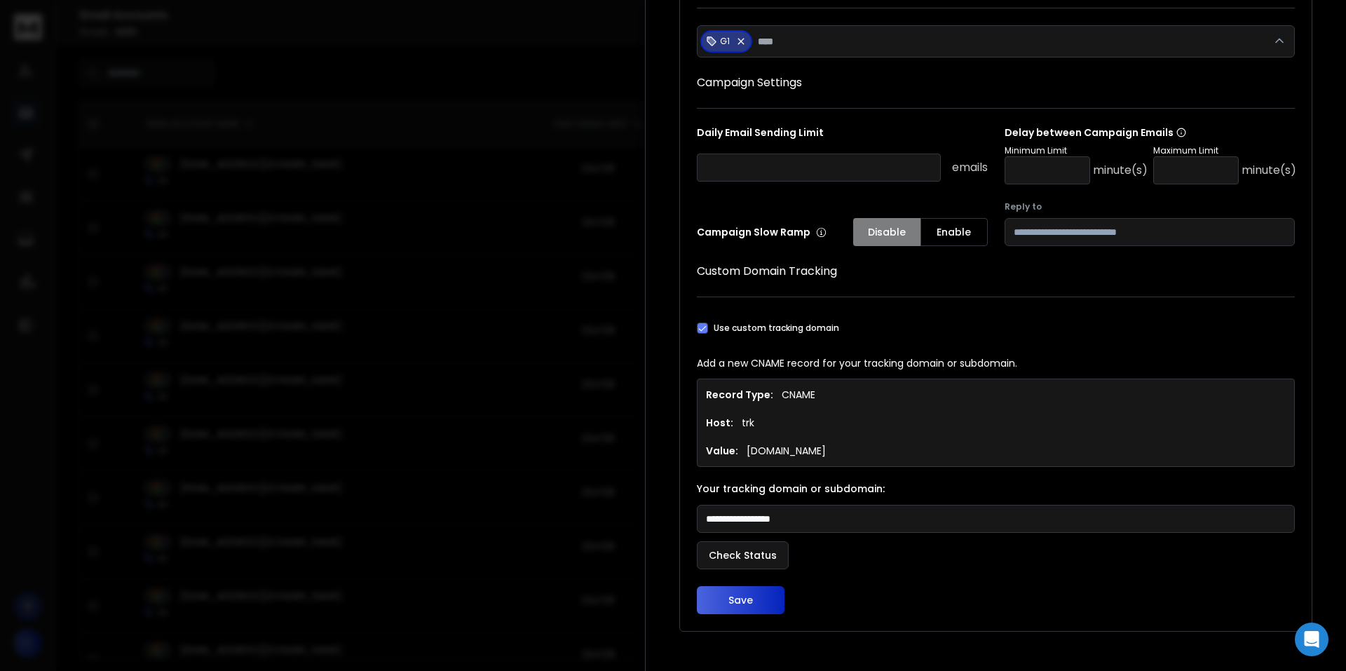
click at [500, 215] on div at bounding box center [673, 335] width 1346 height 671
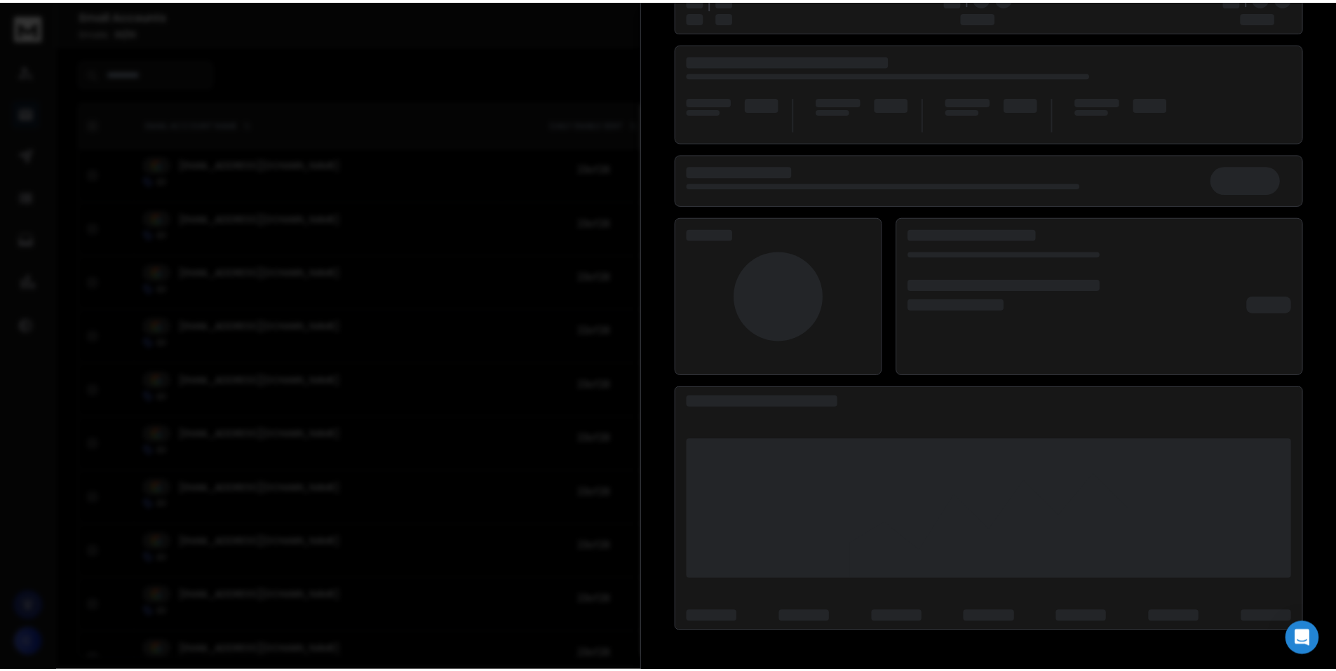
scroll to position [57, 0]
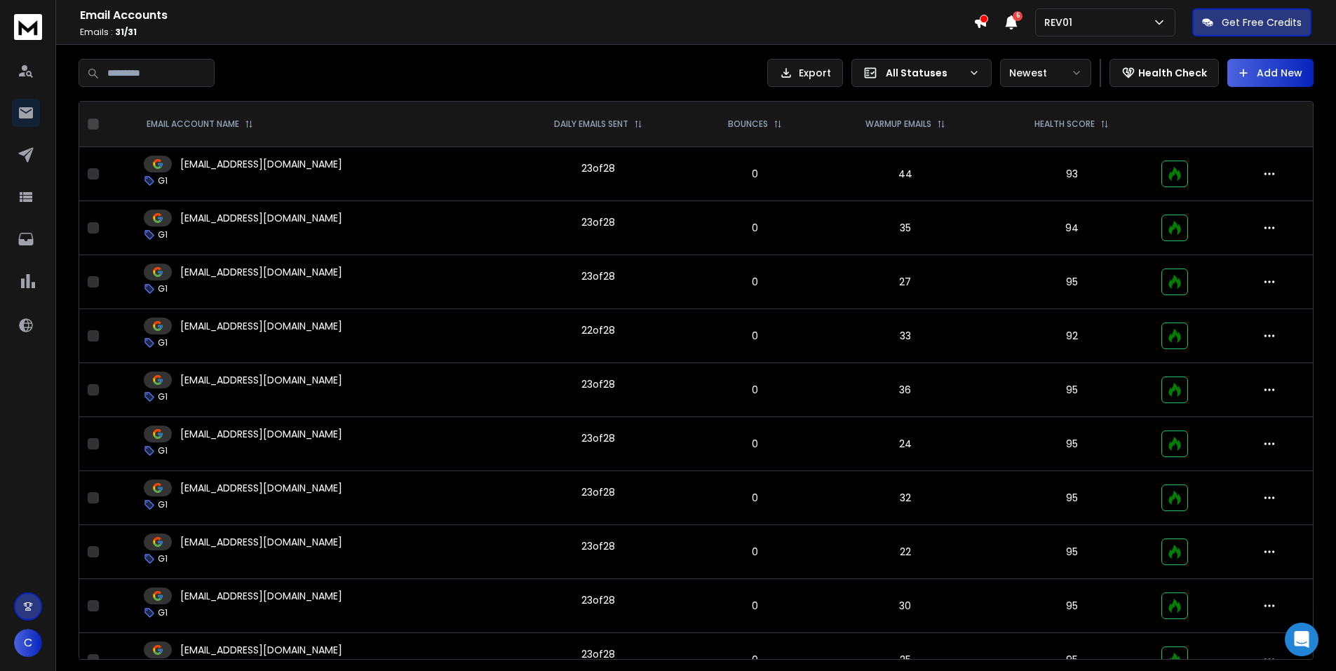
click at [471, 59] on div at bounding box center [419, 73] width 680 height 28
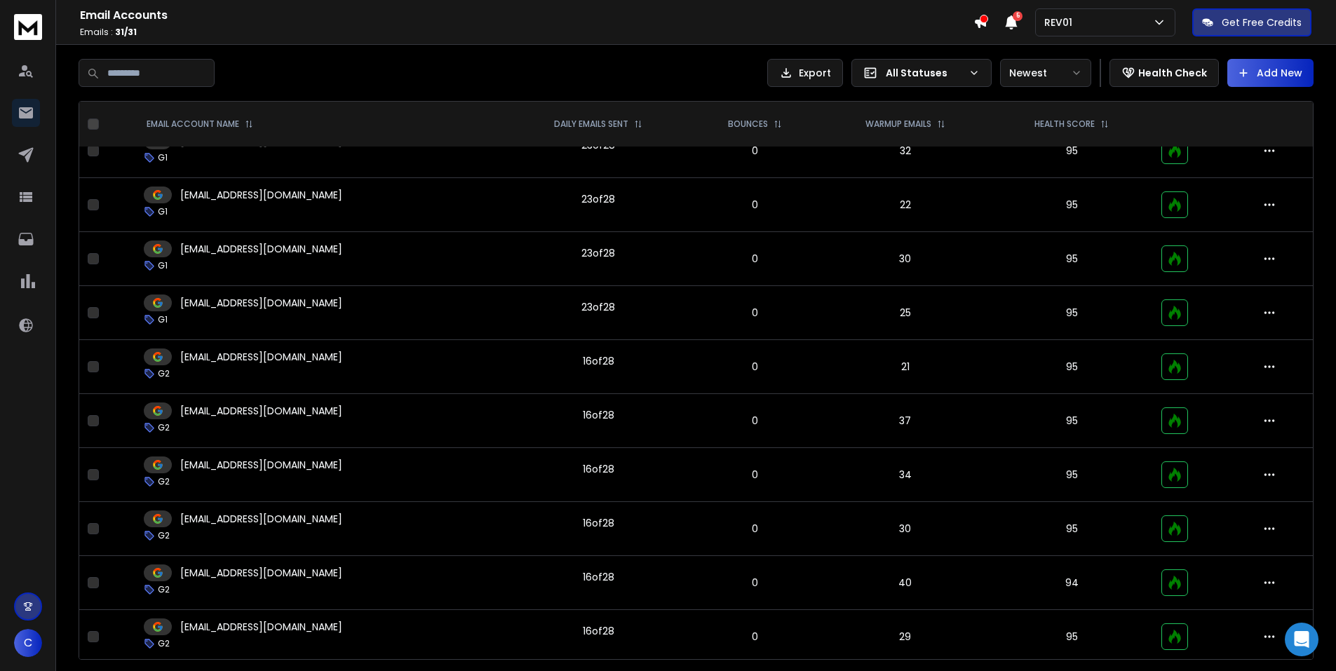
scroll to position [351, 0]
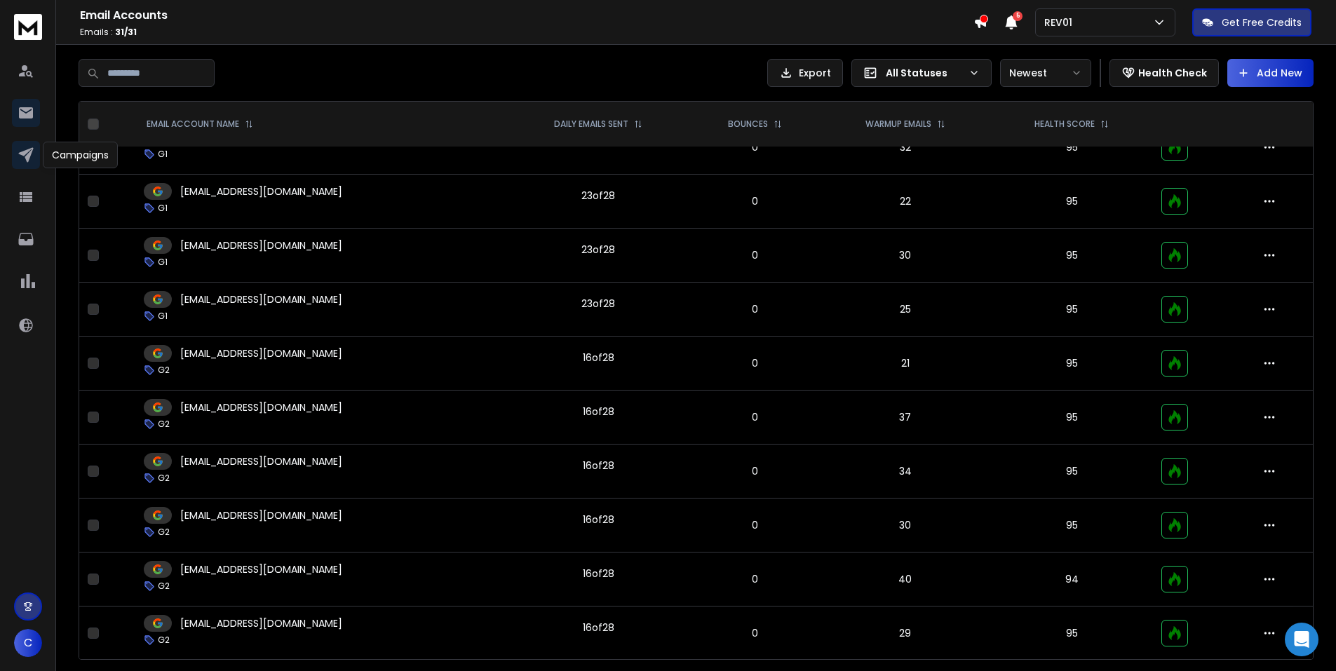
click at [28, 153] on icon at bounding box center [26, 155] width 17 height 17
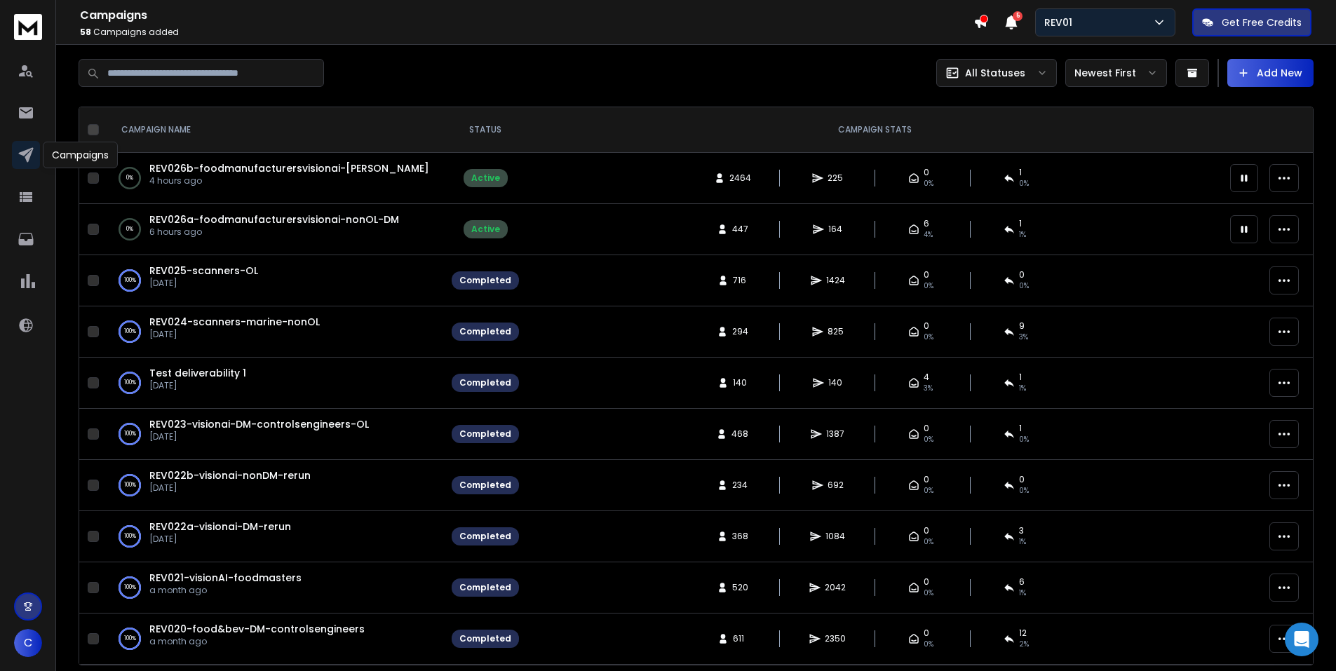
click at [1082, 25] on div "REV01" at bounding box center [1105, 22] width 122 height 14
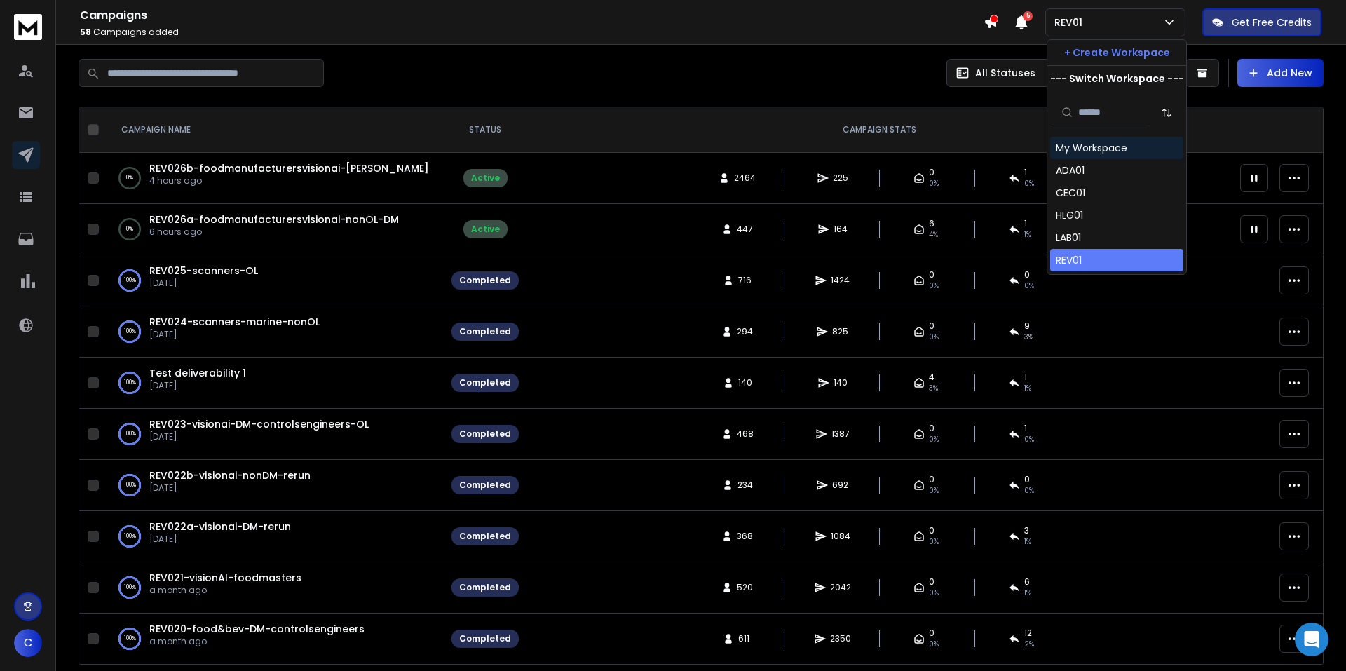
click at [1071, 147] on div "My Workspace" at bounding box center [1092, 148] width 72 height 14
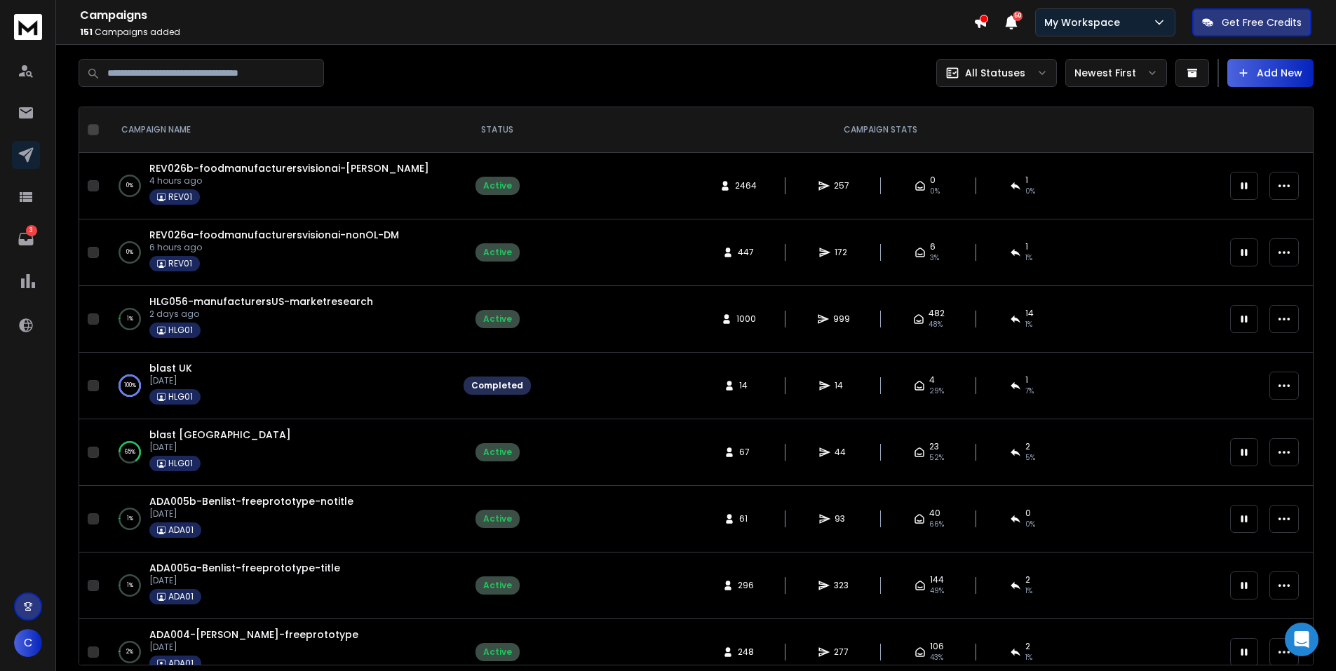
click at [1093, 19] on p "My Workspace" at bounding box center [1084, 22] width 81 height 14
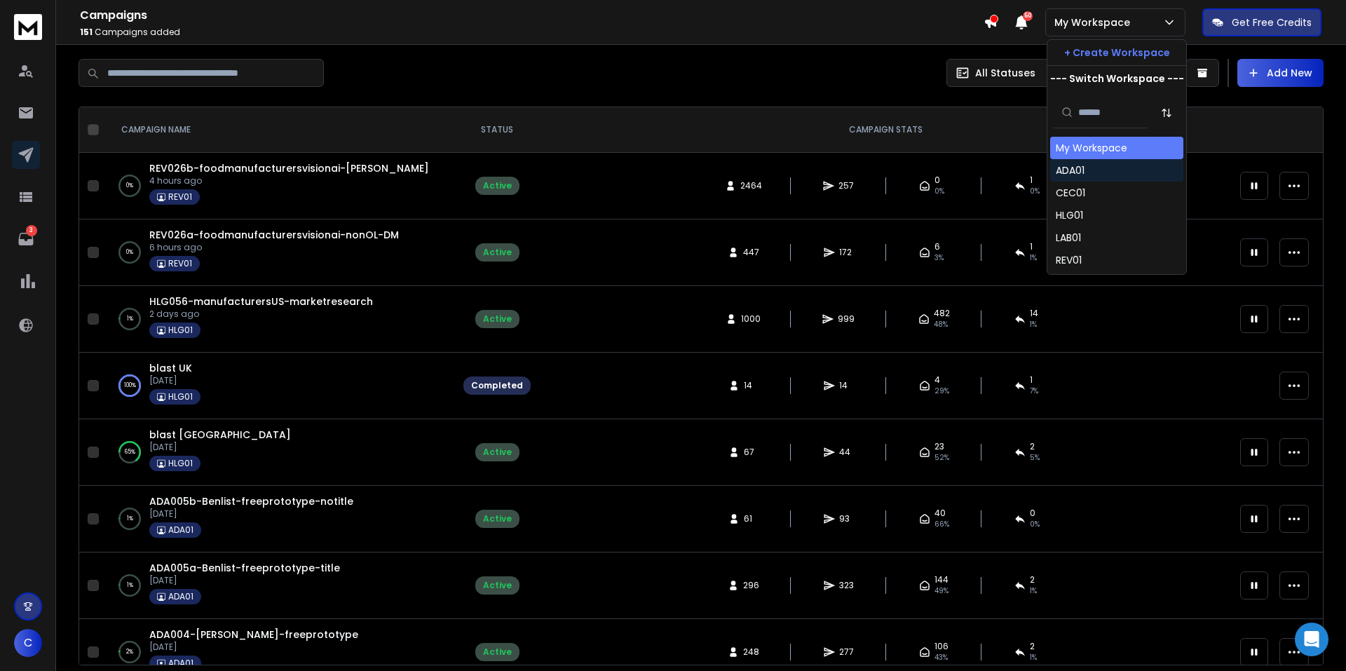
click at [1081, 169] on div "ADA01" at bounding box center [1070, 170] width 29 height 14
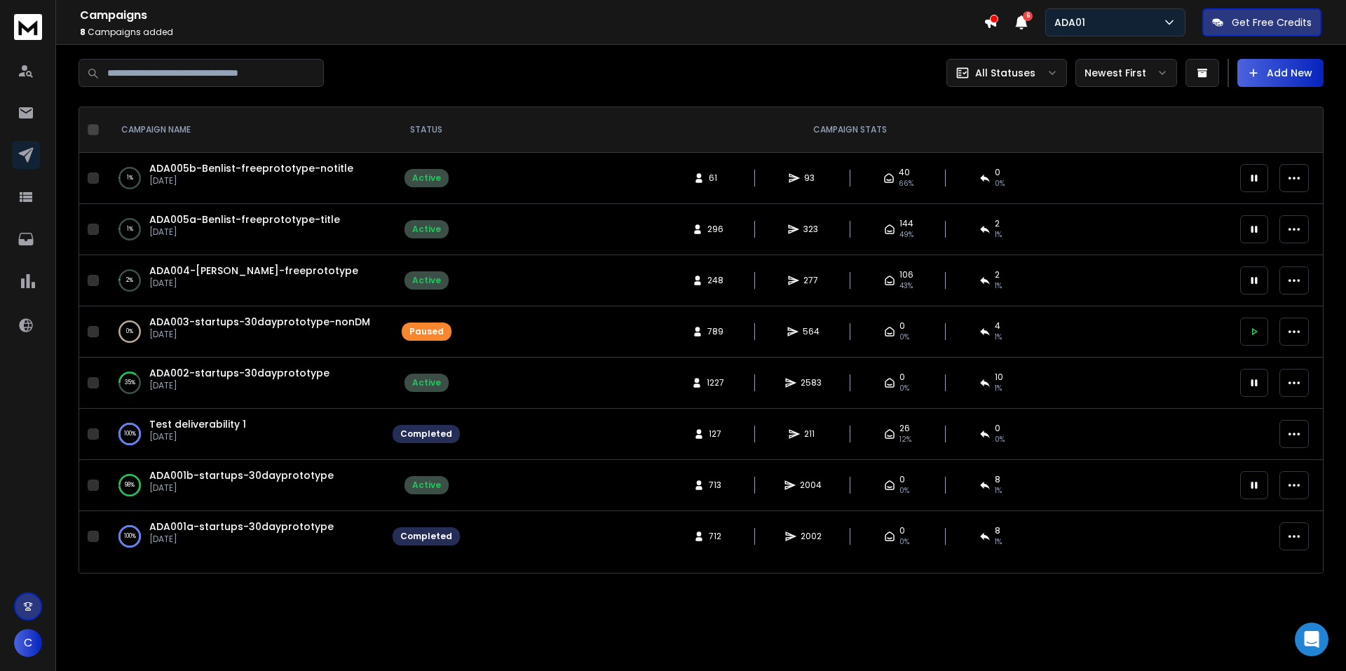
click at [1135, 27] on div "ADA01" at bounding box center [1115, 22] width 122 height 14
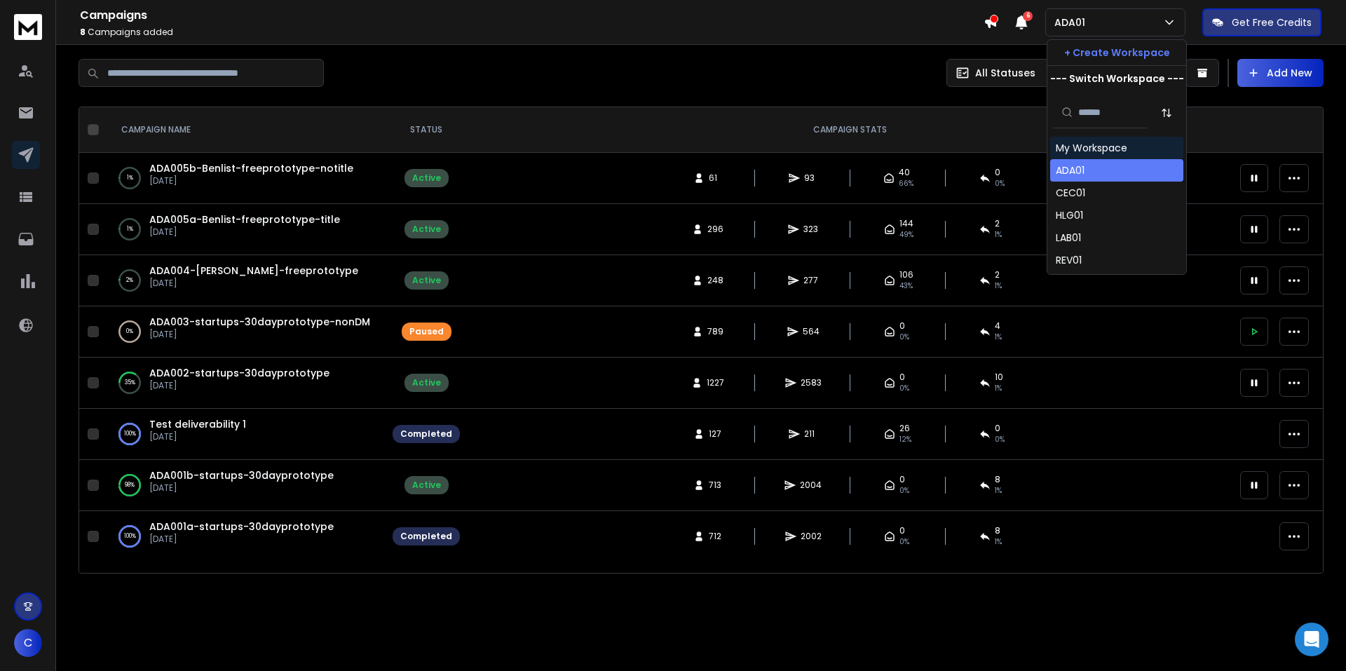
click at [1088, 150] on div "My Workspace" at bounding box center [1092, 148] width 72 height 14
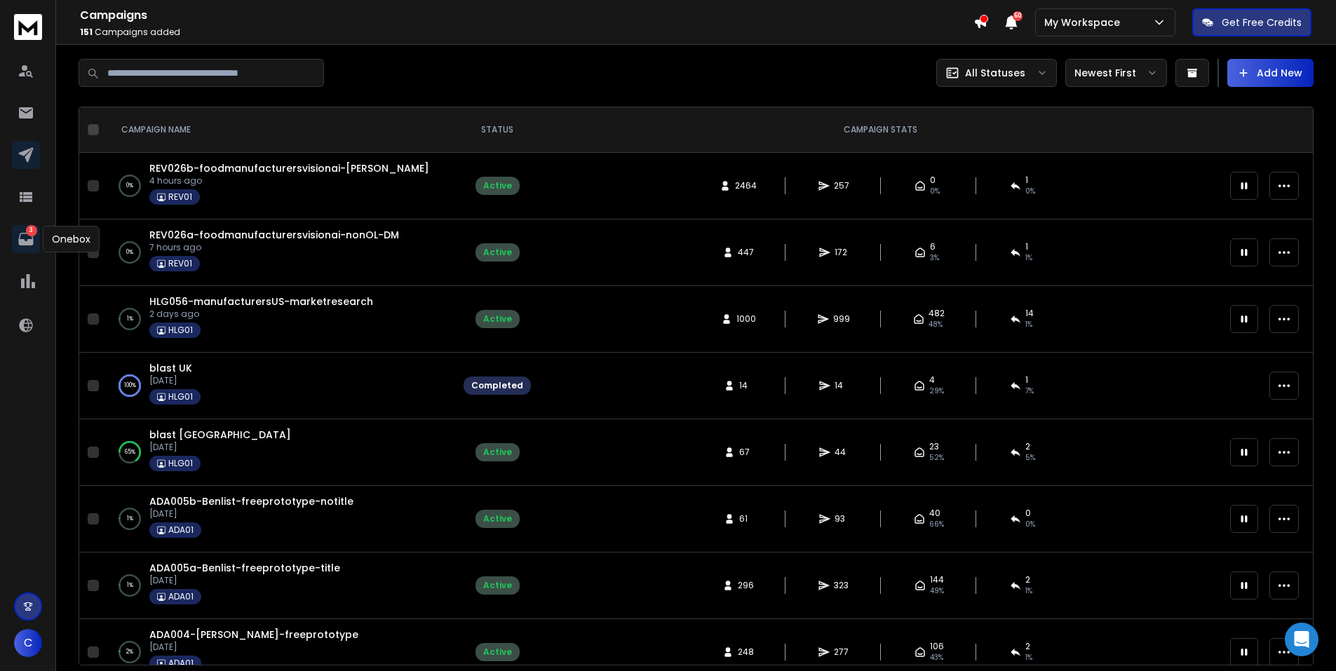
click at [31, 238] on icon at bounding box center [26, 239] width 17 height 17
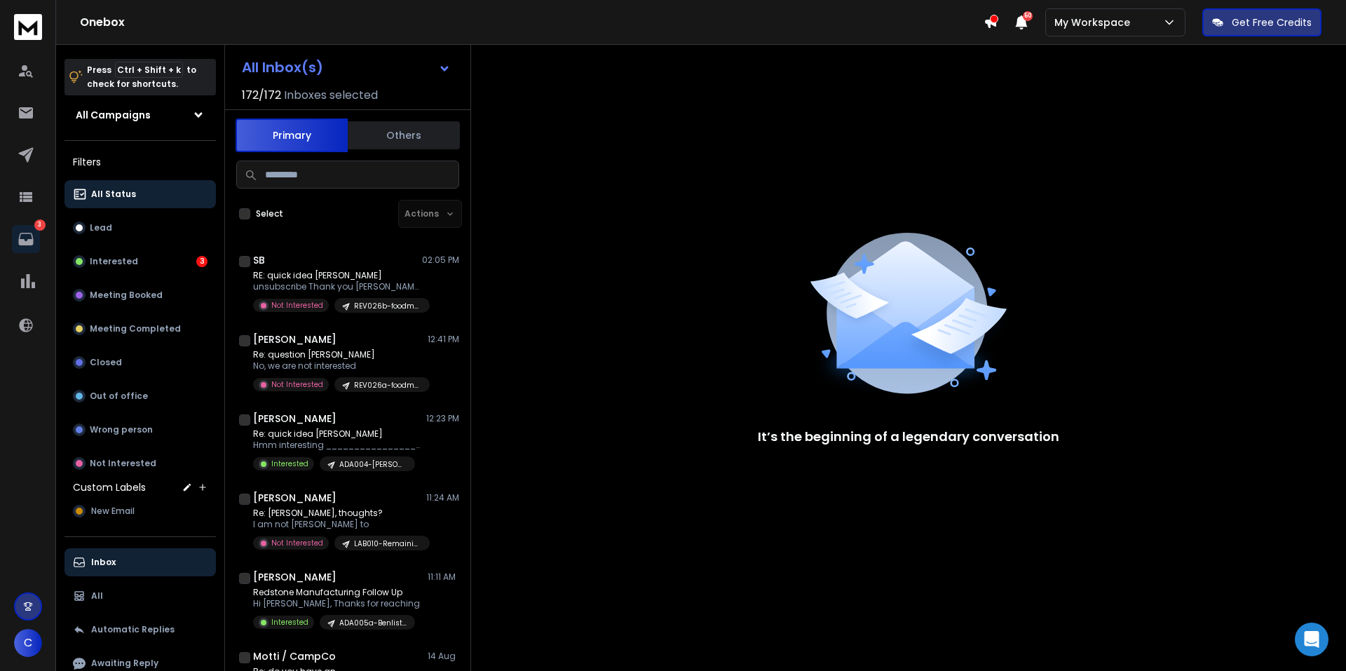
click at [390, 152] on div "Primary Others Select Actions SB 02:05 PM RE: quick idea Scott unsubscribe Than…" at bounding box center [347, 429] width 245 height 617
click at [401, 138] on button "Others" at bounding box center [404, 135] width 112 height 31
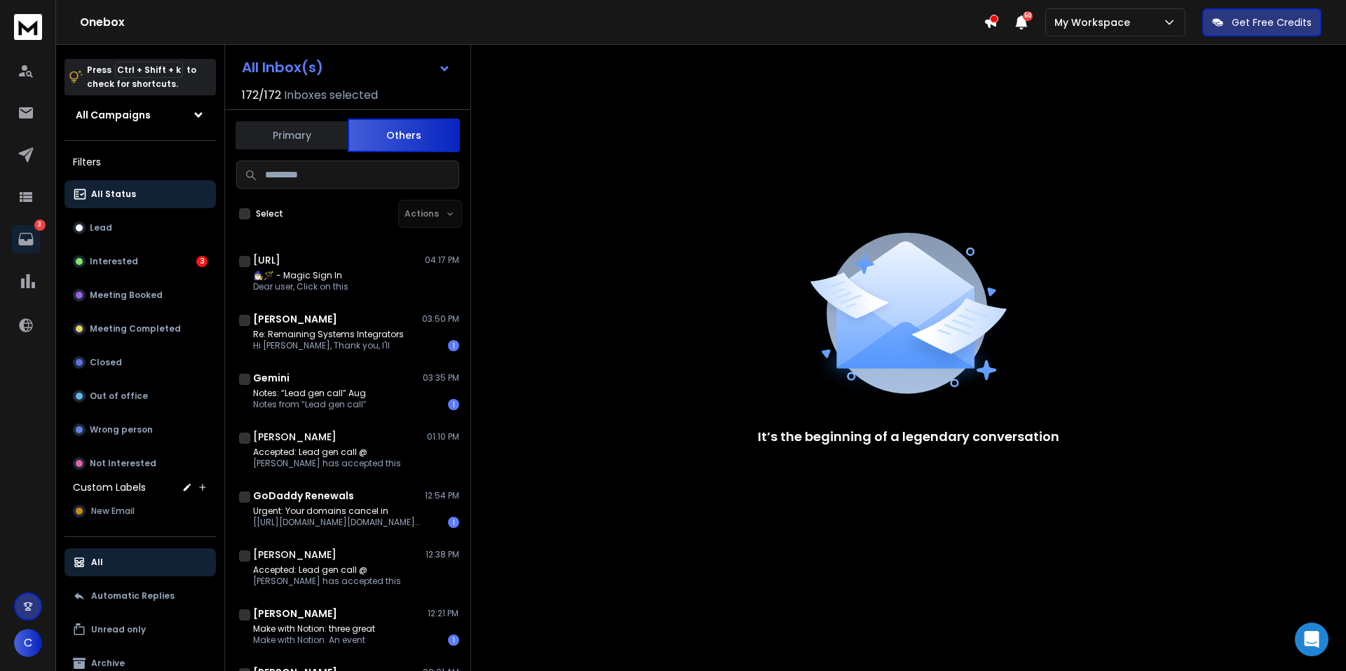
click at [295, 142] on button "Primary" at bounding box center [292, 135] width 112 height 31
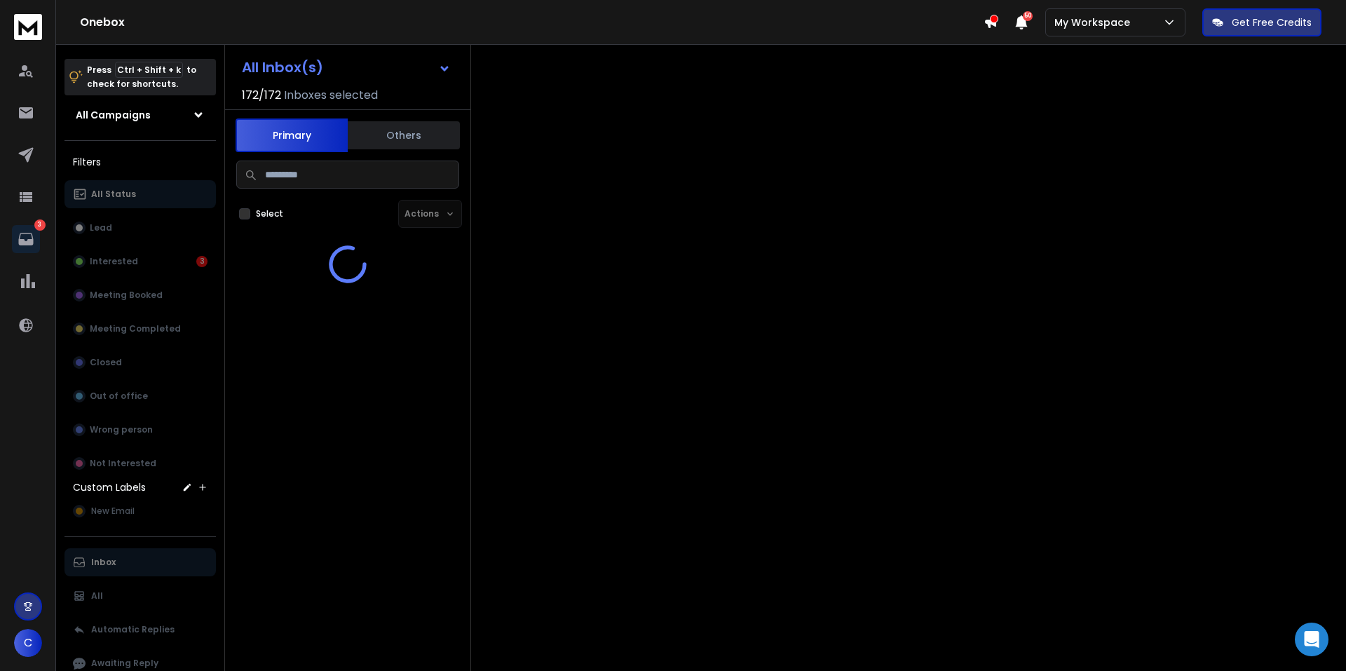
click at [369, 137] on button "Others" at bounding box center [404, 135] width 112 height 31
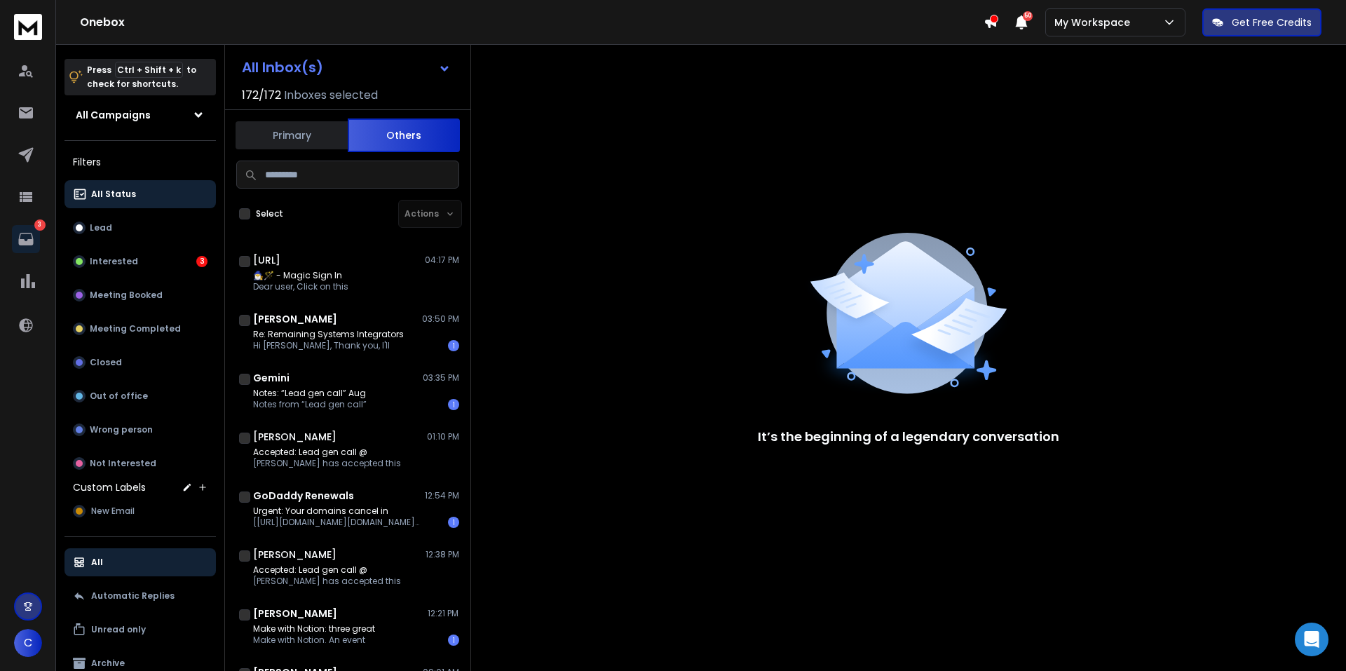
click at [286, 144] on button "Primary" at bounding box center [292, 135] width 112 height 31
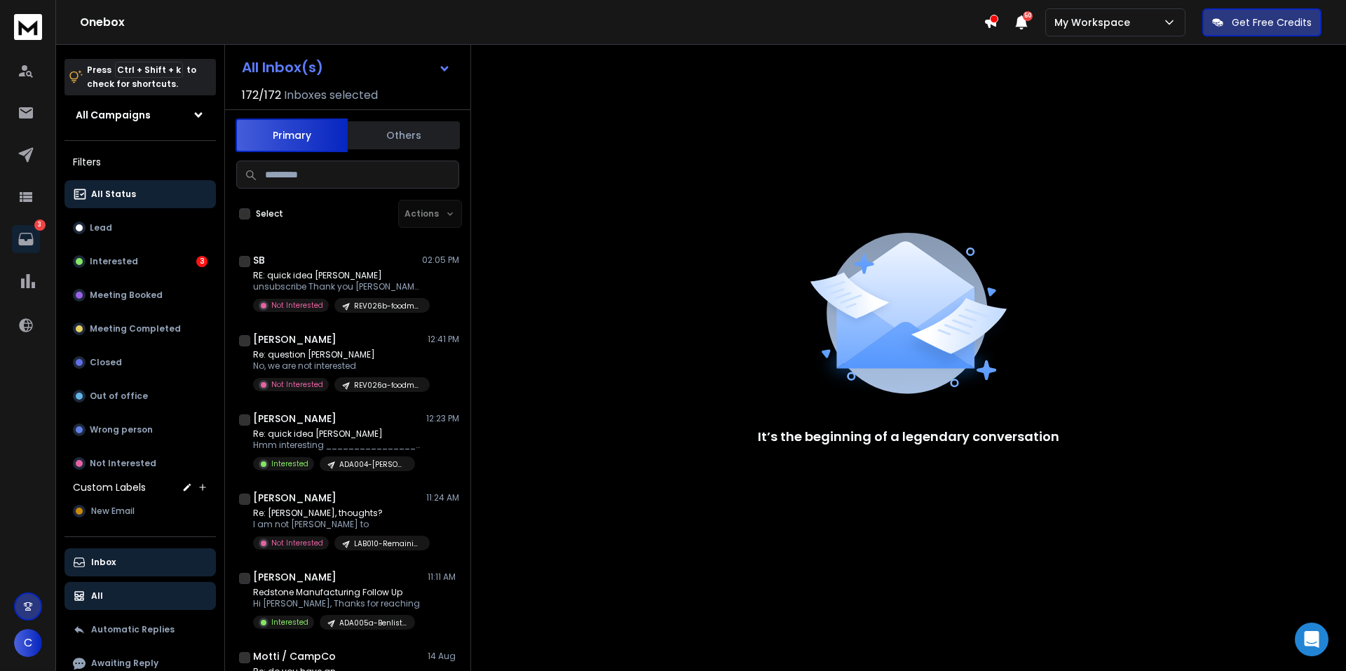
click at [105, 594] on button "All" at bounding box center [139, 596] width 151 height 28
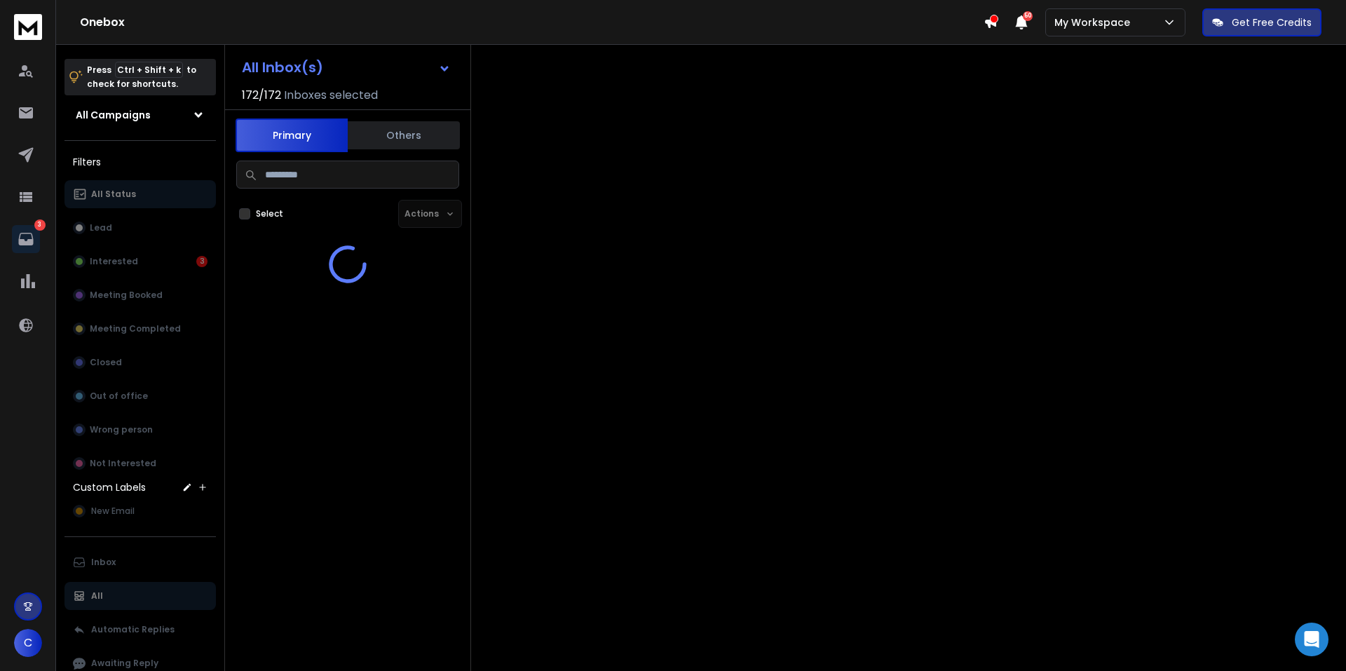
click at [120, 631] on div "Inbox All Automatic Replies Awaiting Reply Unread only Sent Archive" at bounding box center [139, 663] width 151 height 230
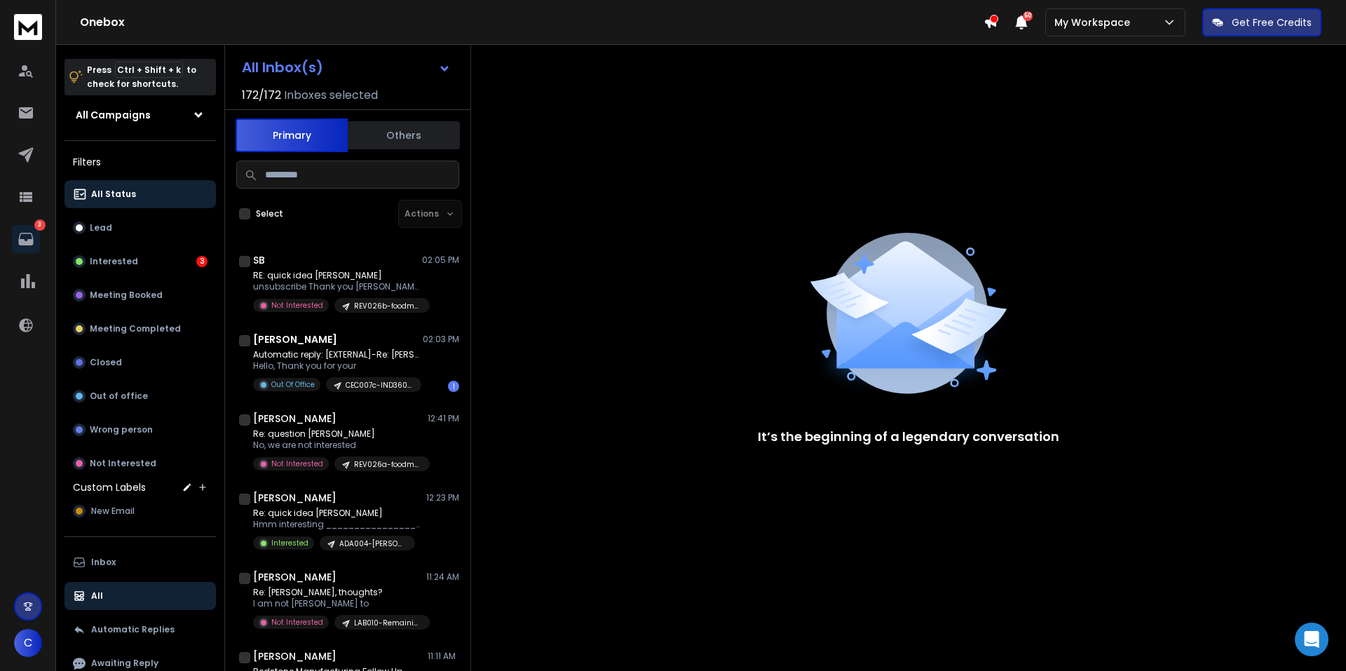
click at [120, 631] on p "Automatic Replies" at bounding box center [132, 629] width 83 height 11
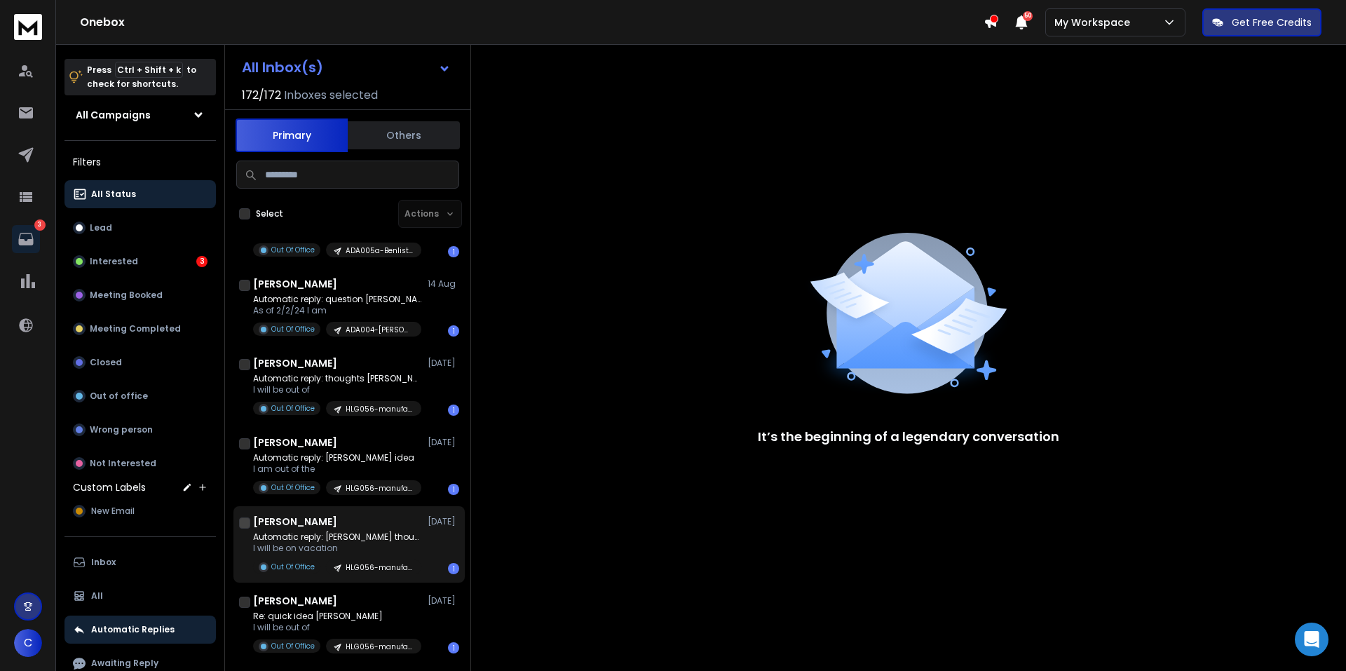
scroll to position [1262, 0]
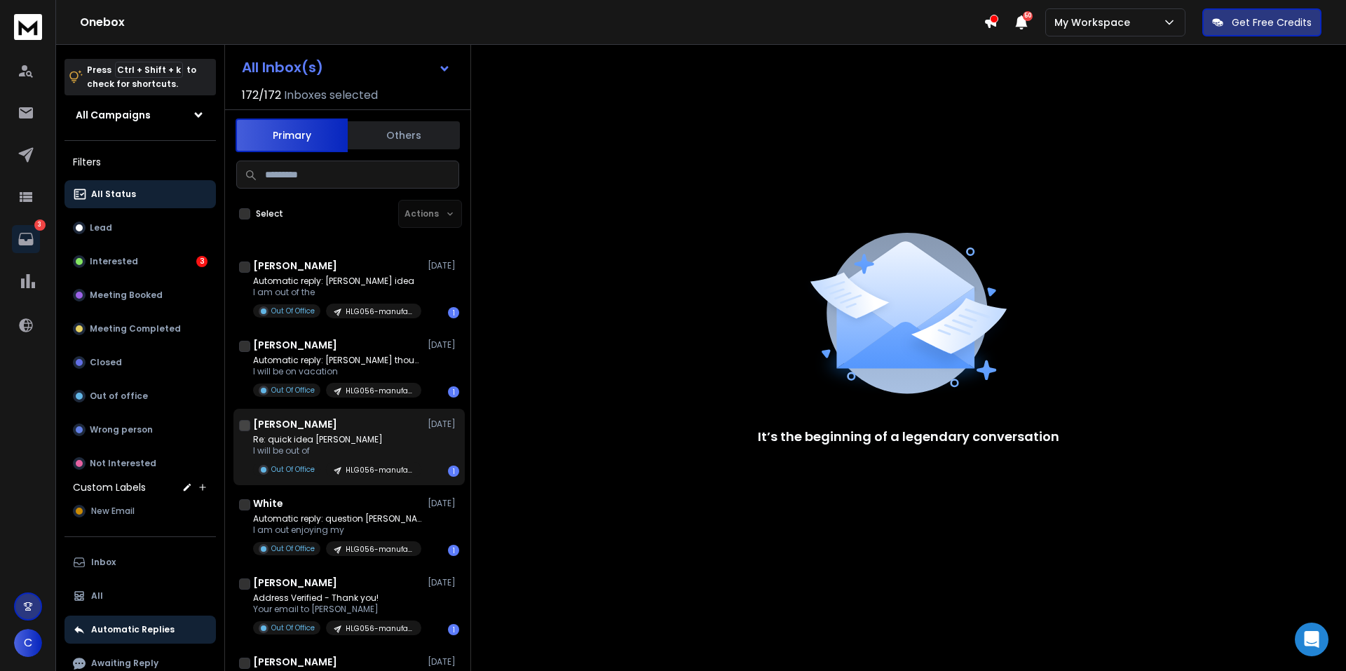
click at [403, 440] on p "Re: quick idea John" at bounding box center [337, 439] width 168 height 11
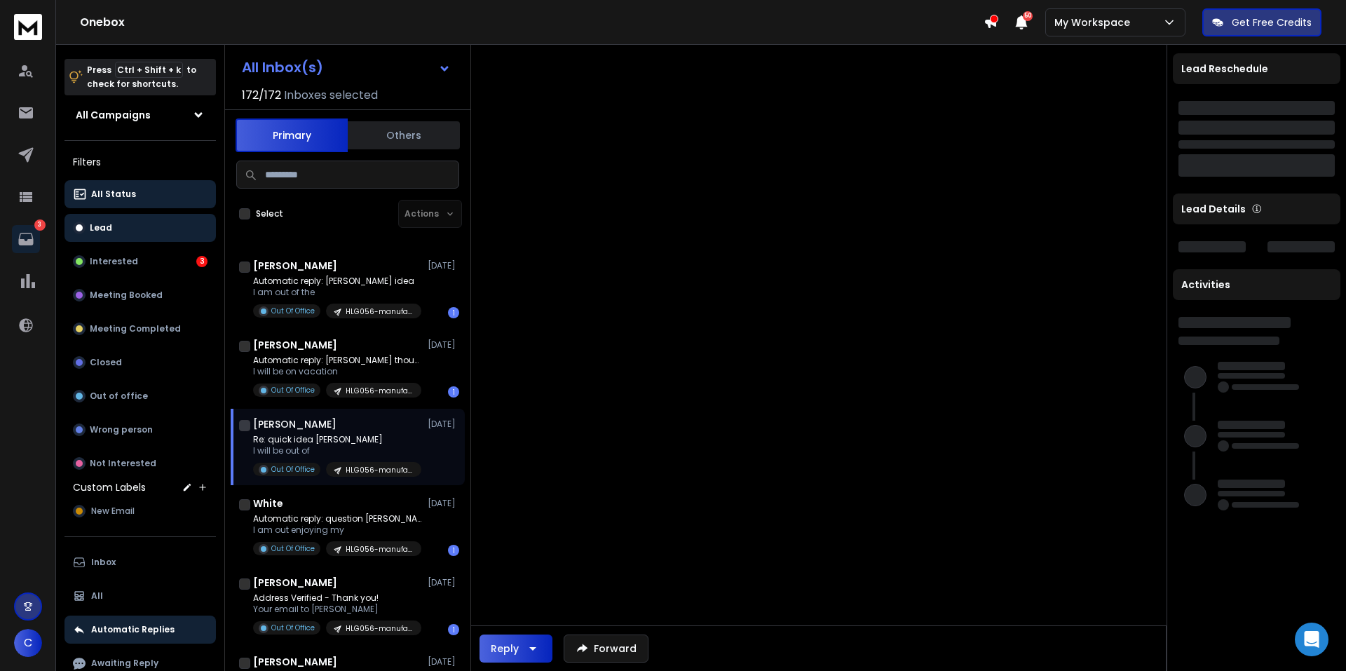
click at [128, 225] on button "Lead" at bounding box center [139, 228] width 151 height 28
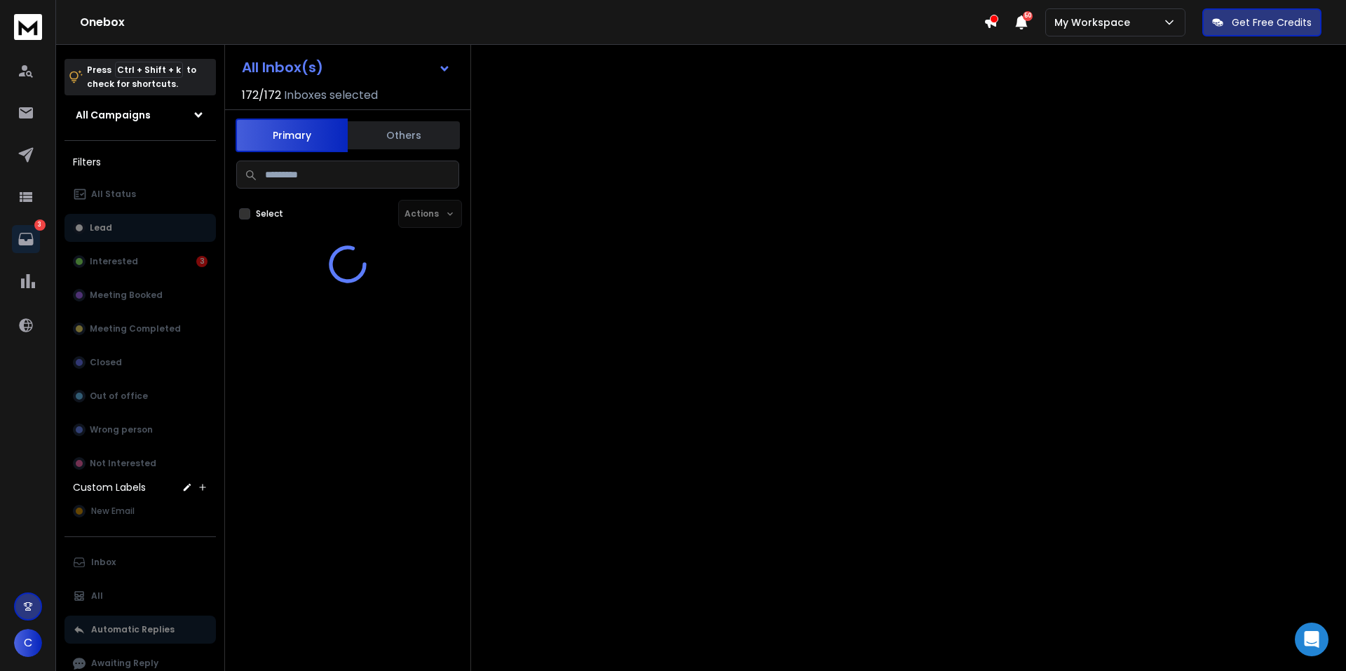
scroll to position [0, 0]
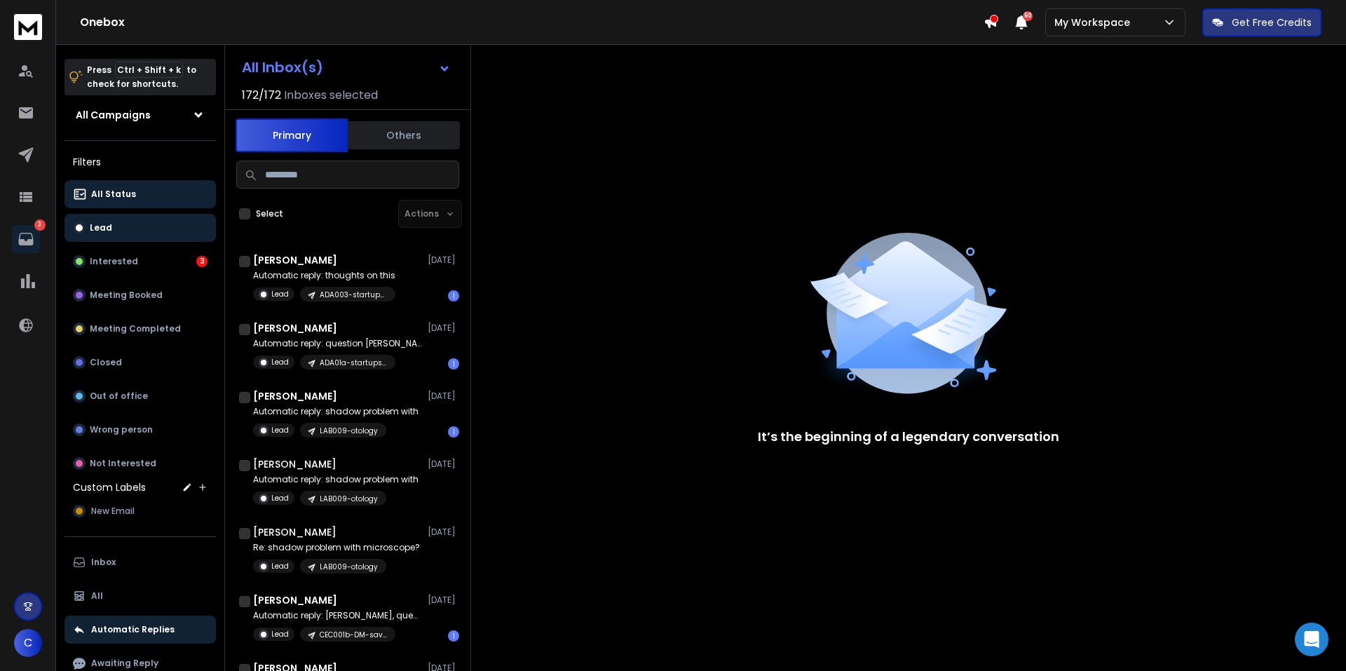
click at [147, 189] on button "All Status" at bounding box center [139, 194] width 151 height 28
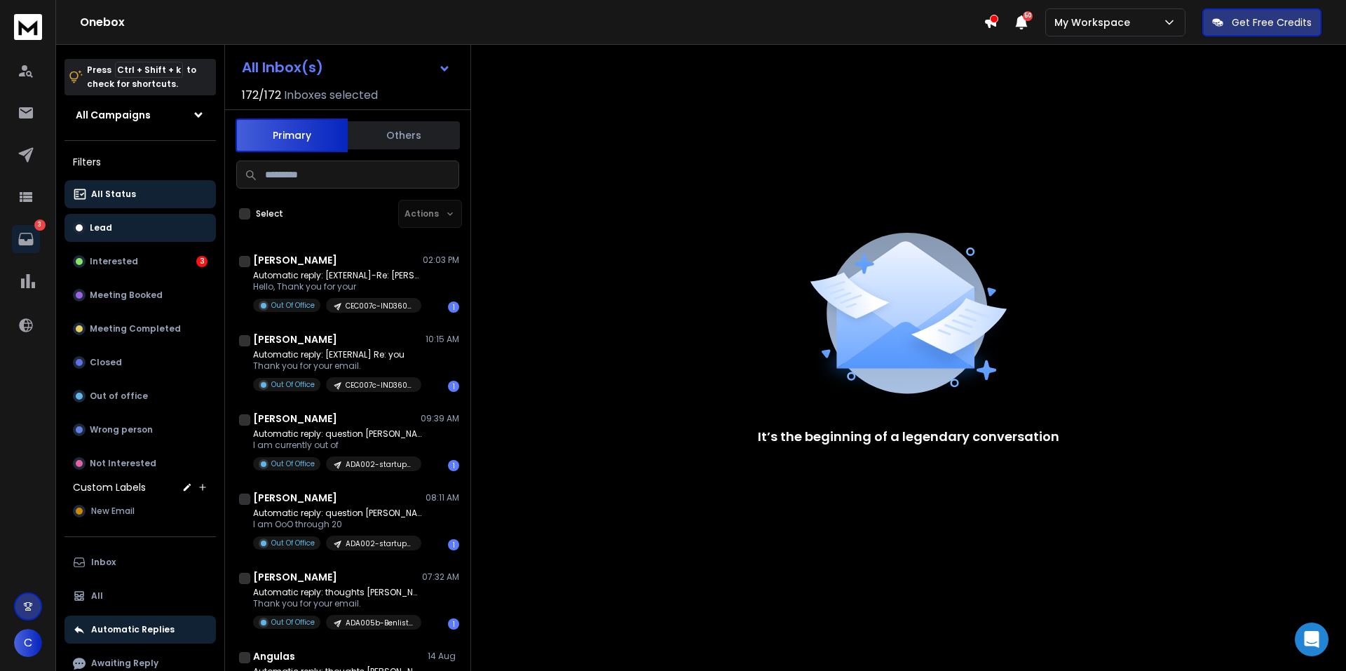
click at [180, 221] on button "Lead" at bounding box center [139, 228] width 151 height 28
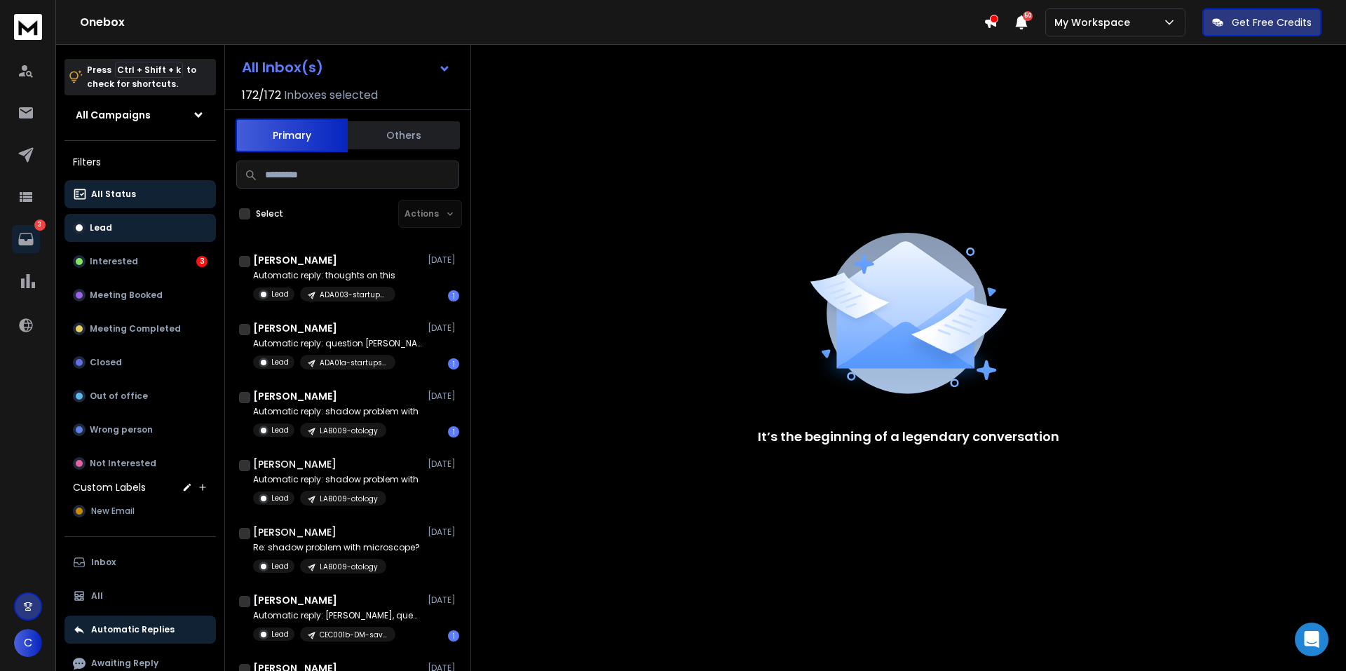
click at [174, 196] on button "All Status" at bounding box center [139, 194] width 151 height 28
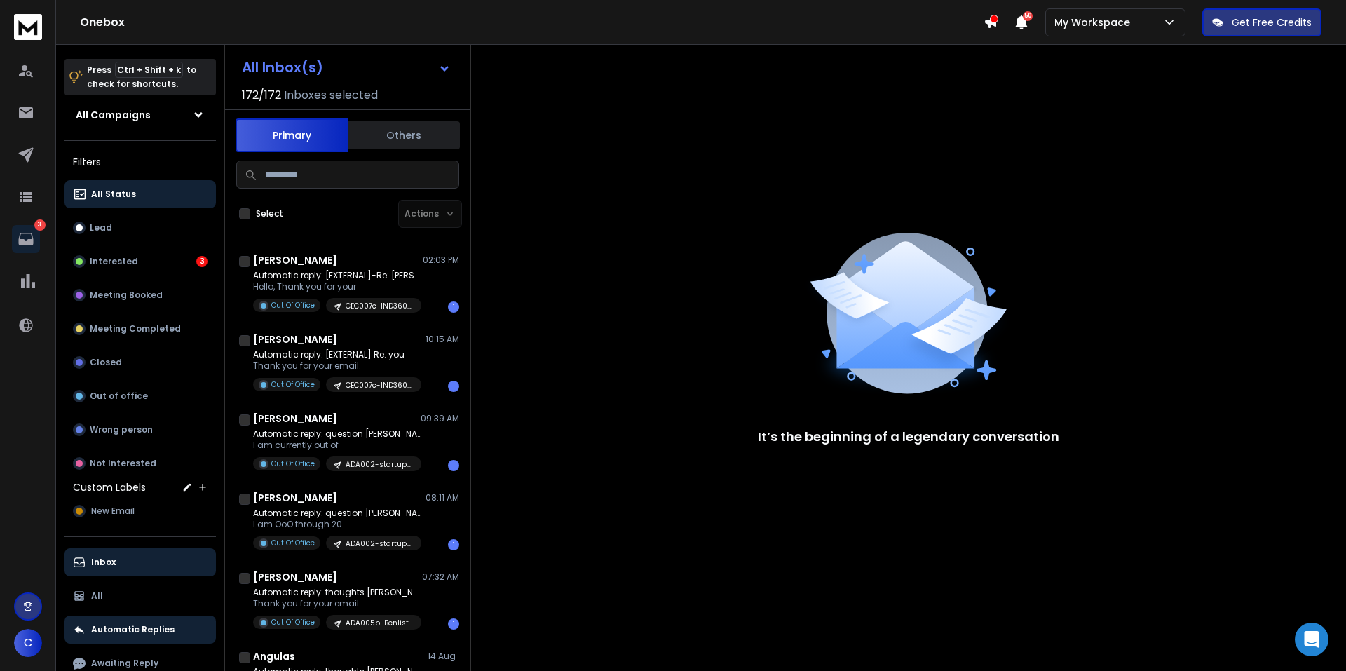
drag, startPoint x: 118, startPoint y: 569, endPoint x: 129, endPoint y: 564, distance: 11.9
click at [119, 569] on button "Inbox" at bounding box center [139, 562] width 151 height 28
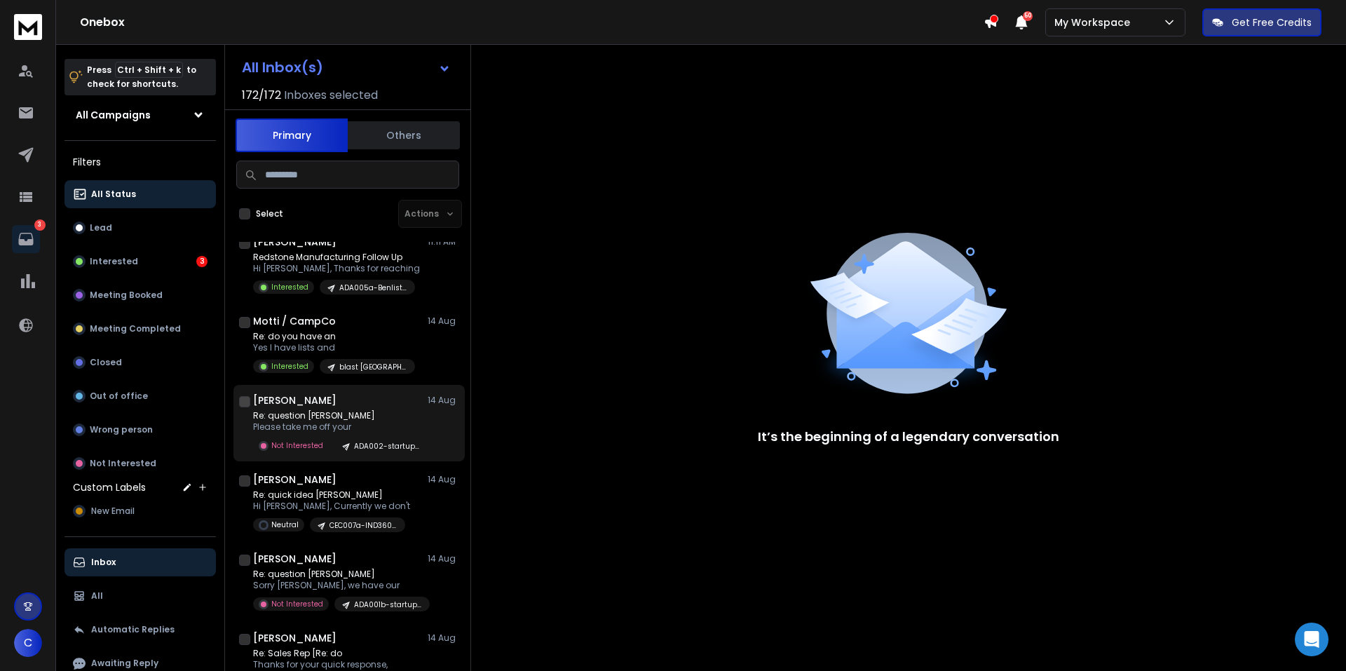
scroll to position [351, 0]
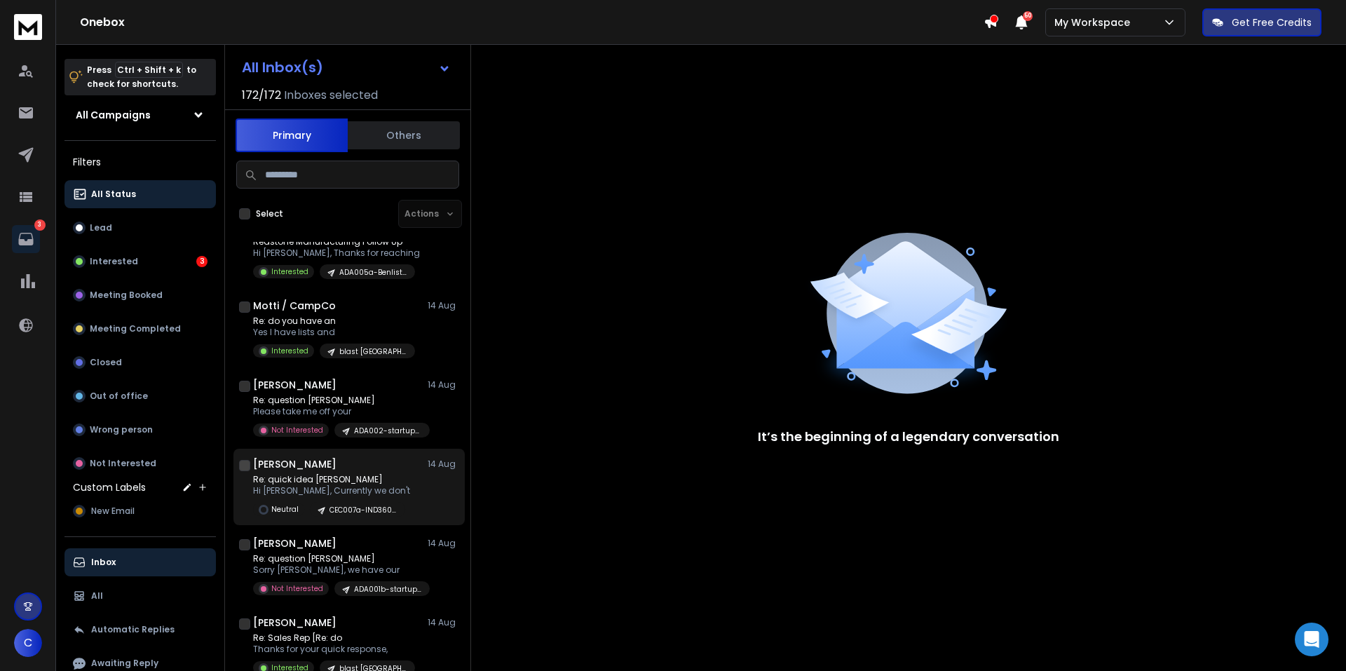
click at [391, 463] on div "Marc Bamberger 14 Aug" at bounding box center [356, 464] width 206 height 14
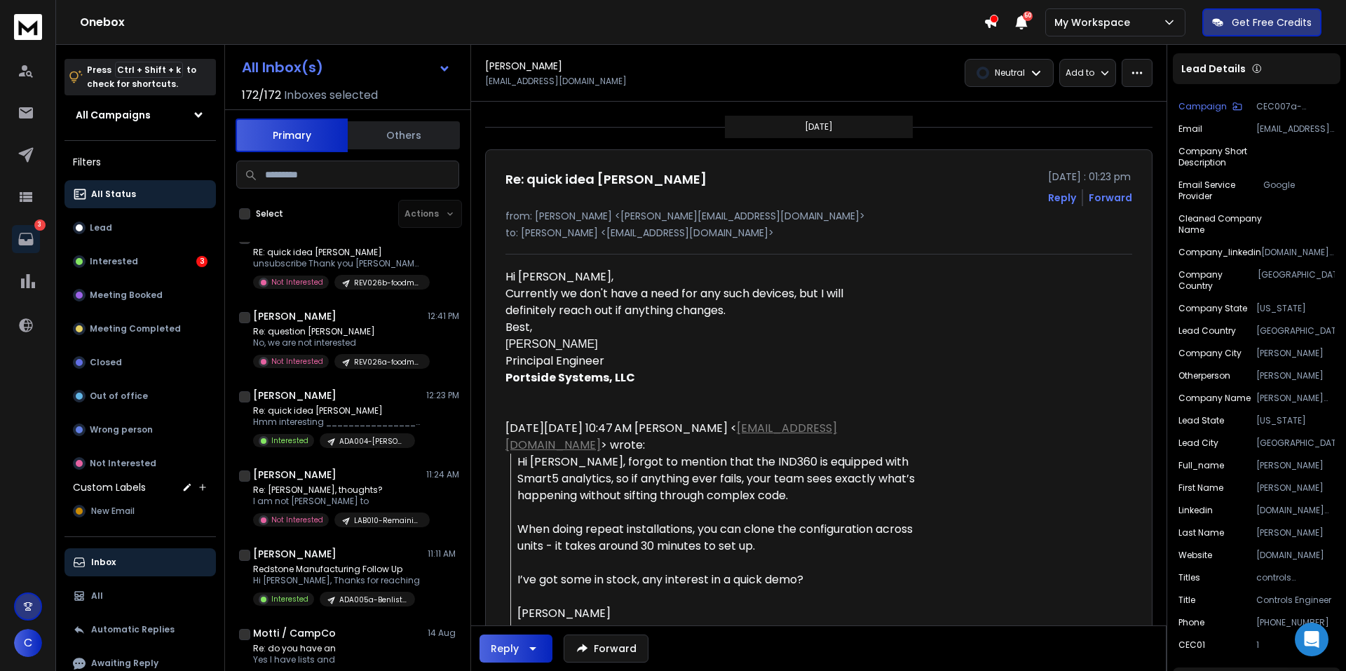
scroll to position [0, 0]
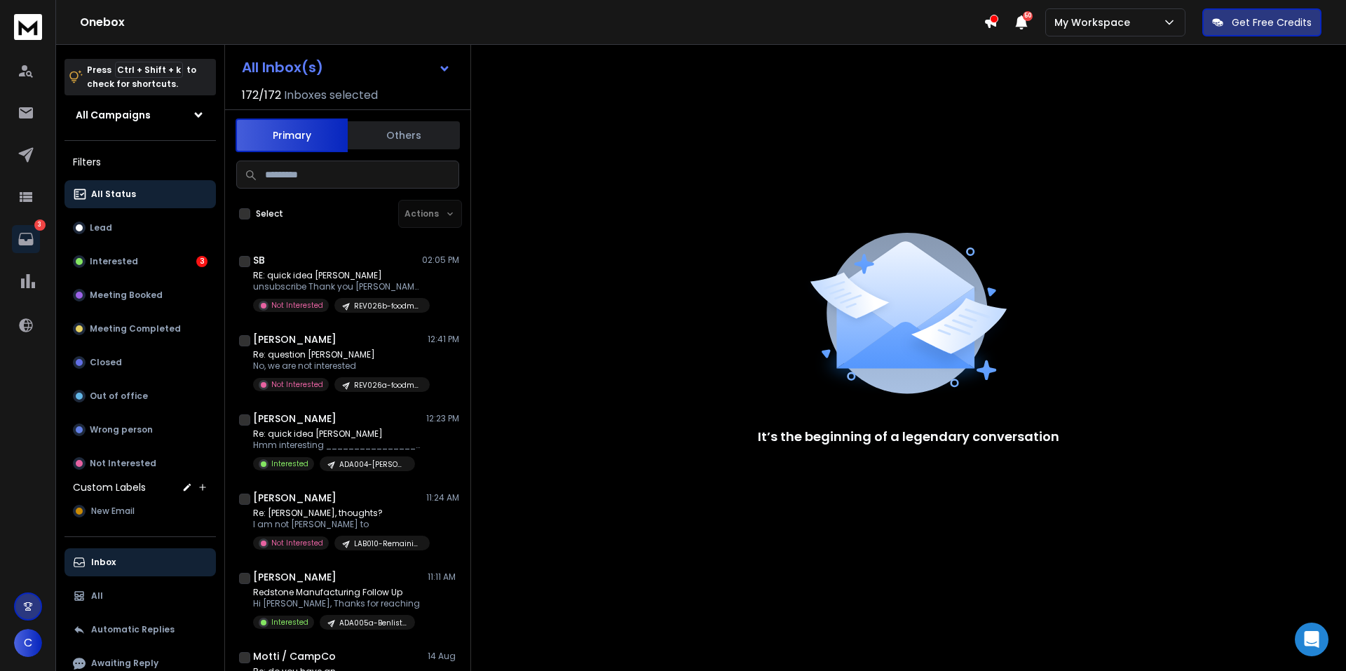
click at [360, 144] on button "Others" at bounding box center [404, 135] width 112 height 31
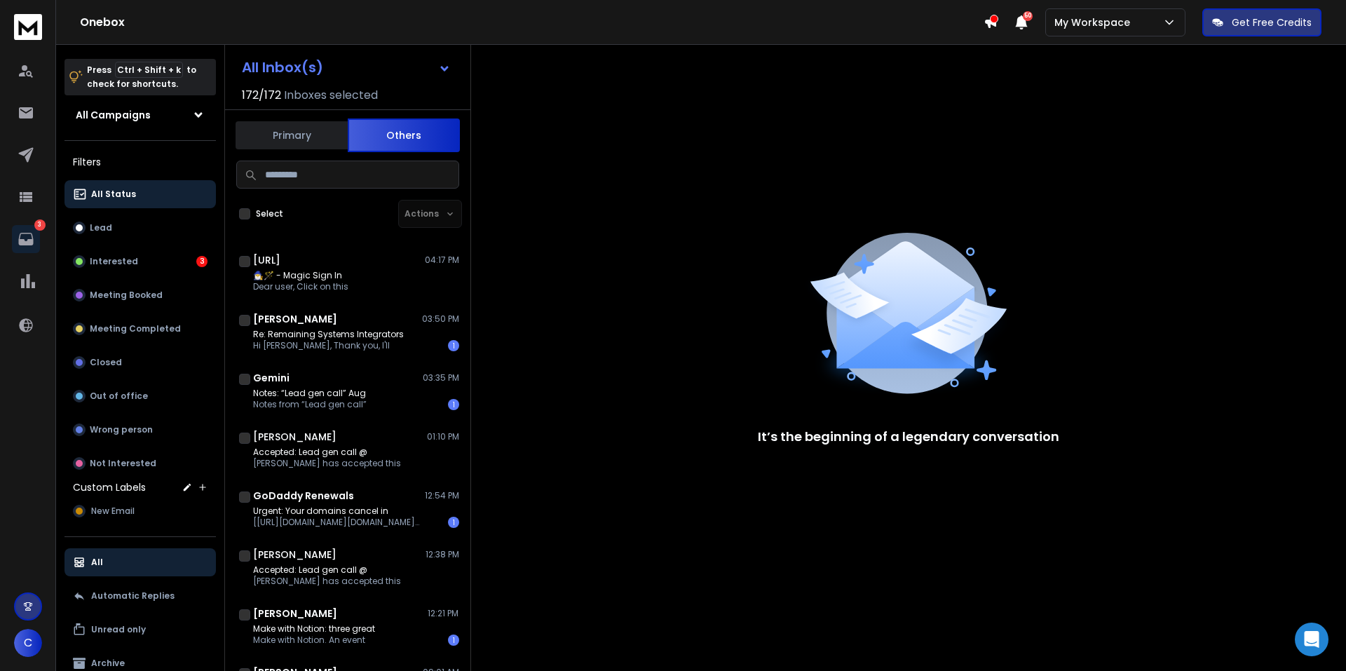
click at [305, 140] on button "Primary" at bounding box center [292, 135] width 112 height 31
